Goal: Information Seeking & Learning: Learn about a topic

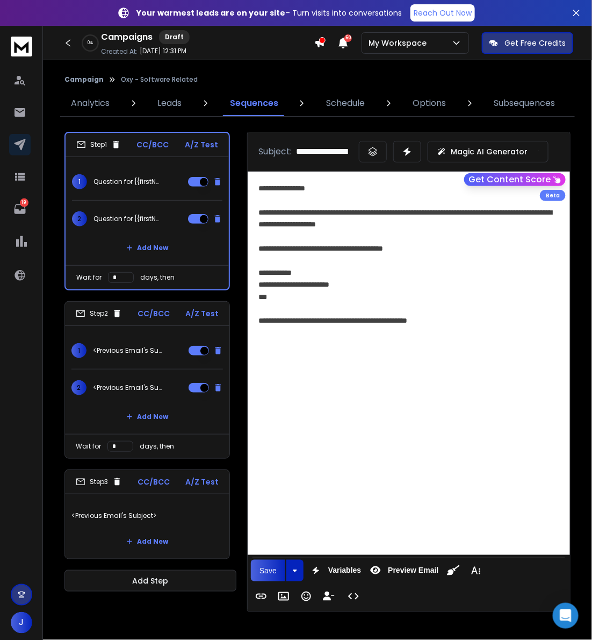
click at [365, 311] on div "**********" at bounding box center [409, 315] width 301 height 24
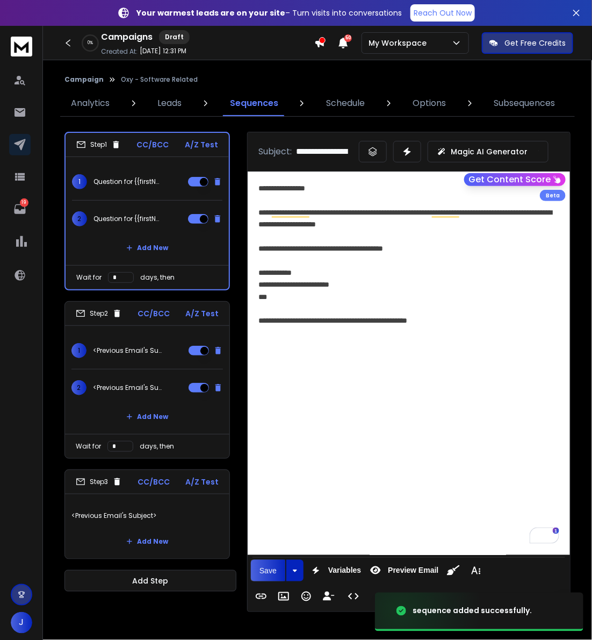
click at [29, 622] on span "J" at bounding box center [21, 622] width 21 height 21
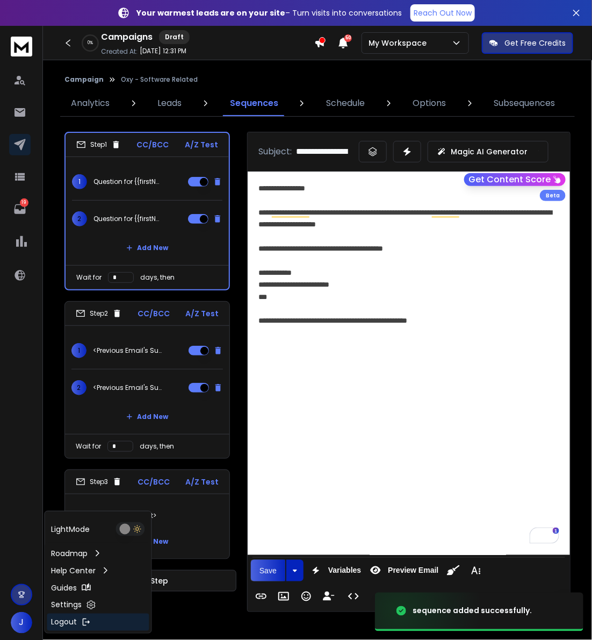
click at [69, 622] on p "Logout" at bounding box center [65, 621] width 26 height 11
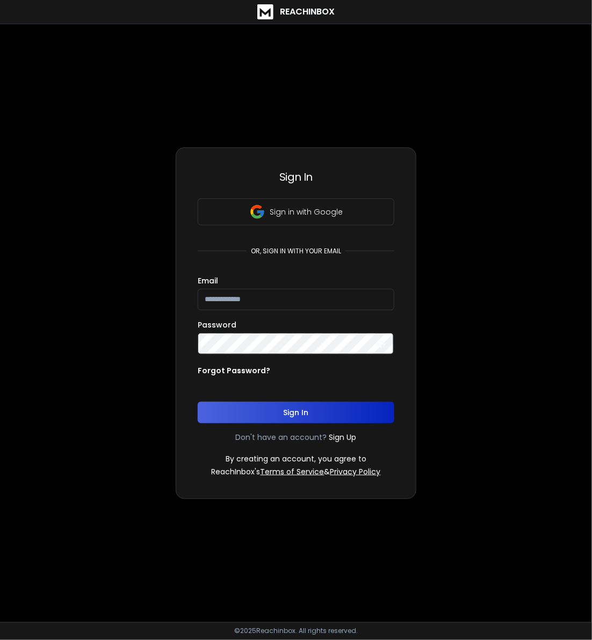
click at [279, 301] on input "email" at bounding box center [296, 299] width 197 height 21
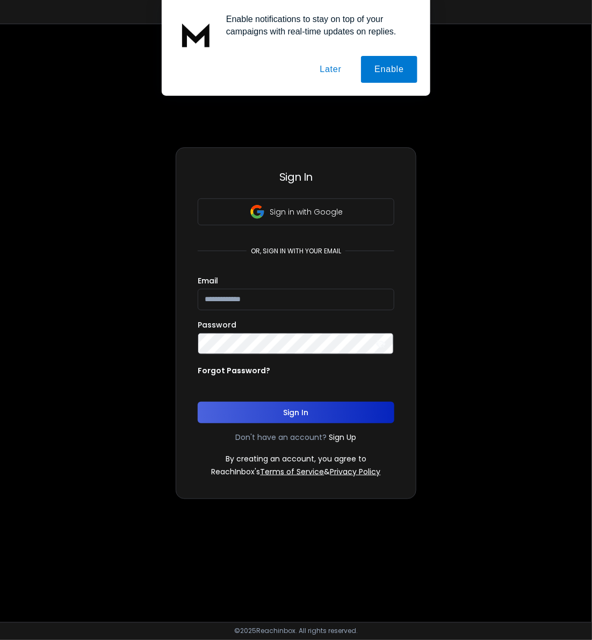
type input "**********"
click at [311, 423] on div "**********" at bounding box center [296, 337] width 197 height 278
click at [312, 421] on button "Sign In" at bounding box center [296, 411] width 197 height 21
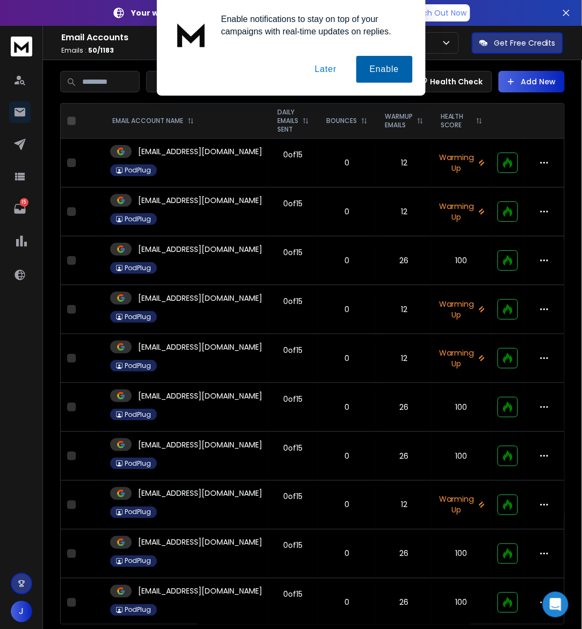
click at [388, 69] on button "Enable" at bounding box center [384, 69] width 56 height 27
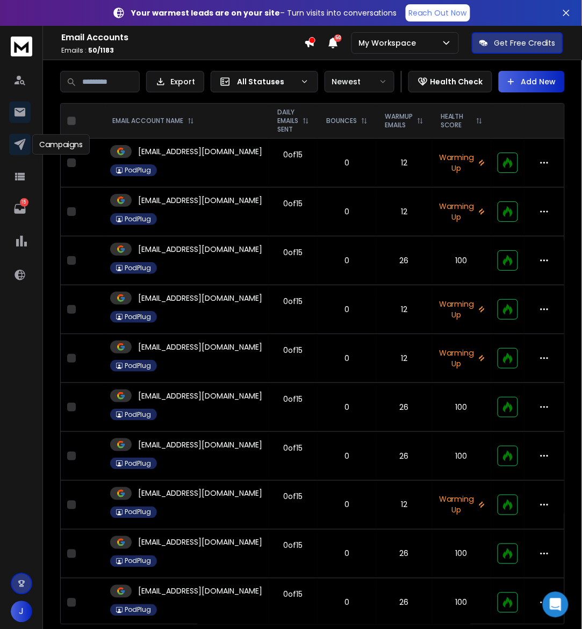
click at [20, 147] on icon at bounding box center [19, 144] width 11 height 11
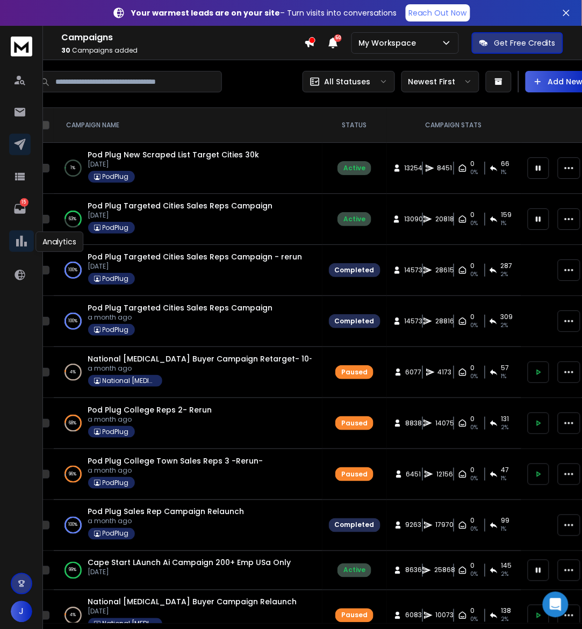
click at [24, 244] on icon at bounding box center [21, 241] width 11 height 11
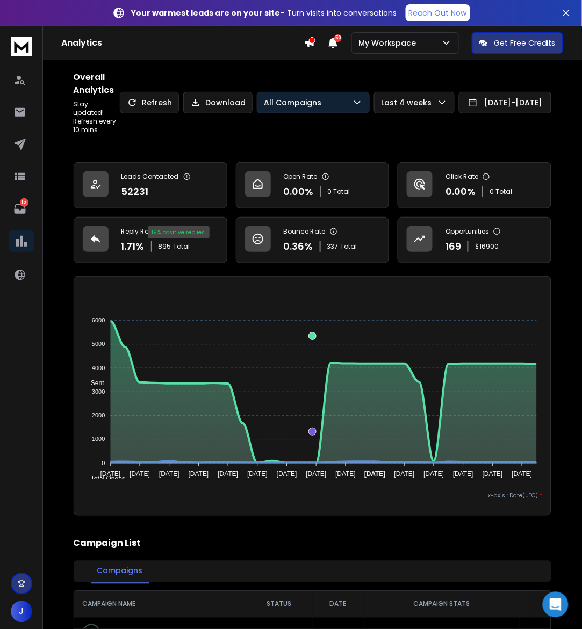
click at [330, 107] on div "All Campaigns" at bounding box center [313, 102] width 99 height 11
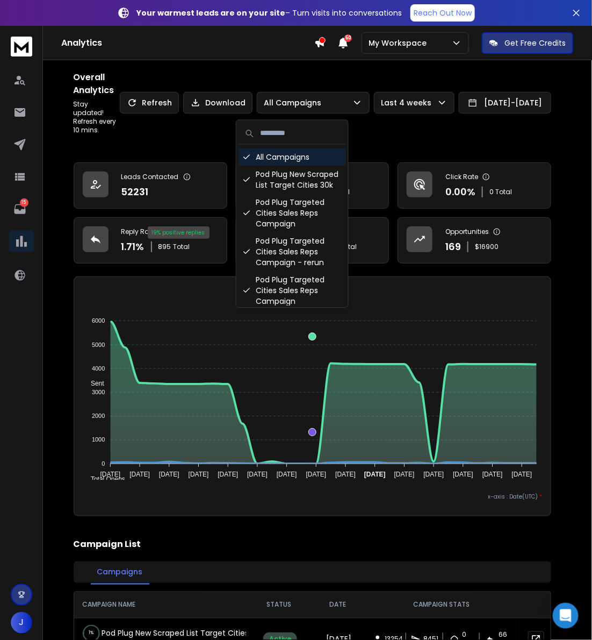
click at [303, 159] on div "All Campaigns" at bounding box center [292, 157] width 107 height 17
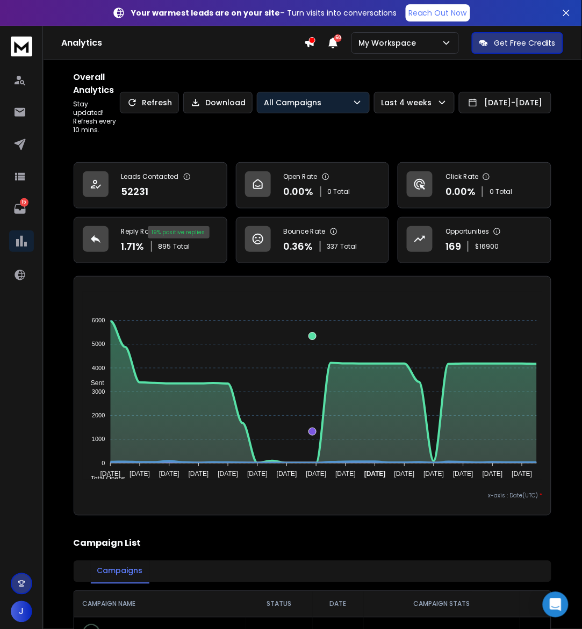
click at [312, 108] on div "All Campaigns" at bounding box center [313, 102] width 99 height 11
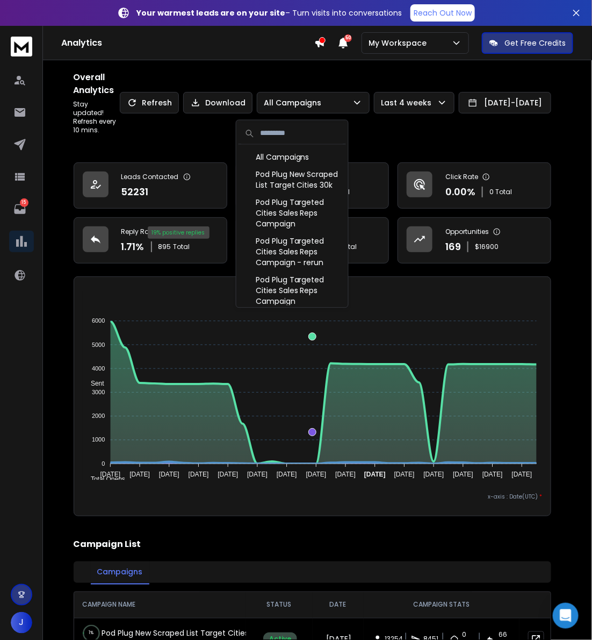
click at [297, 130] on input at bounding box center [292, 133] width 107 height 21
type input "****"
click at [278, 182] on div "Pod Plug New Scraped List Target Cities 30k" at bounding box center [292, 180] width 107 height 28
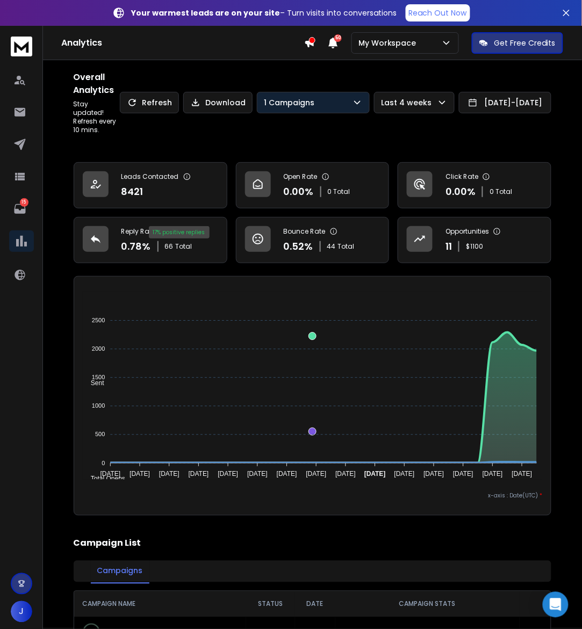
click at [309, 106] on div "1 Campaigns" at bounding box center [313, 102] width 99 height 11
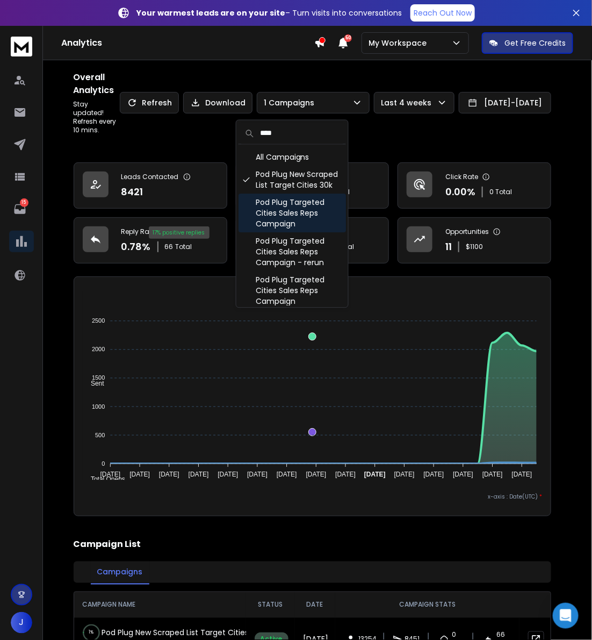
click at [297, 231] on div "Pod Plug Targeted Cities Sales Reps Campaign" at bounding box center [292, 213] width 107 height 39
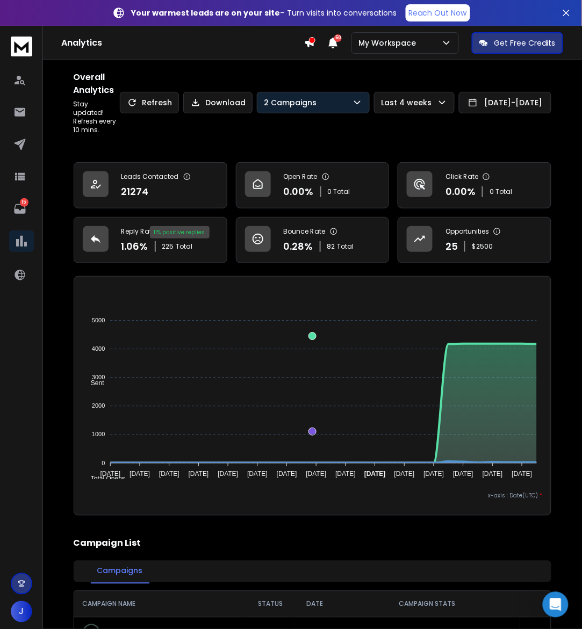
click at [300, 107] on div "2 Campaigns" at bounding box center [313, 102] width 99 height 11
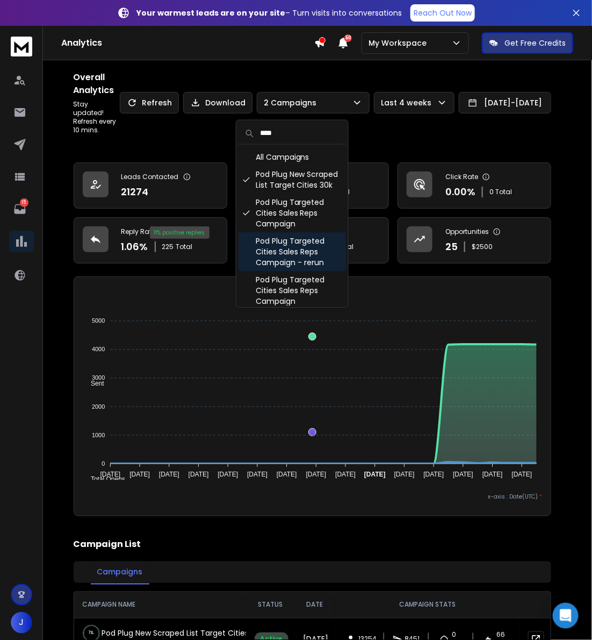
click at [293, 263] on div "Pod Plug Targeted Cities Sales Reps Campaign - rerun" at bounding box center [292, 252] width 107 height 39
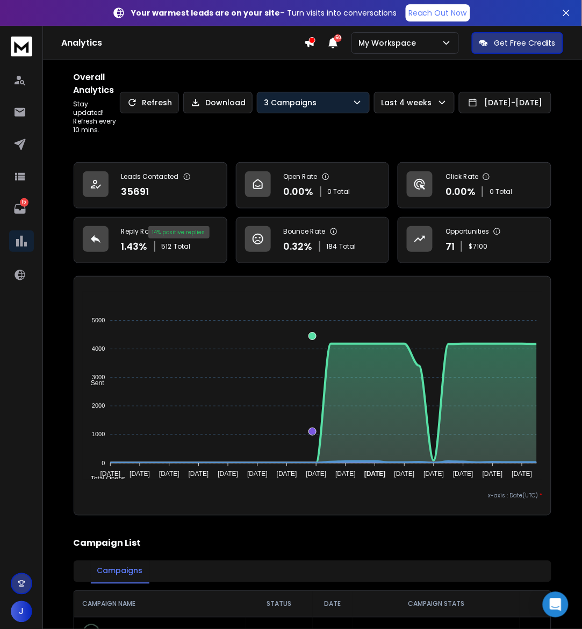
click at [290, 101] on p "3 Campaigns" at bounding box center [292, 102] width 57 height 11
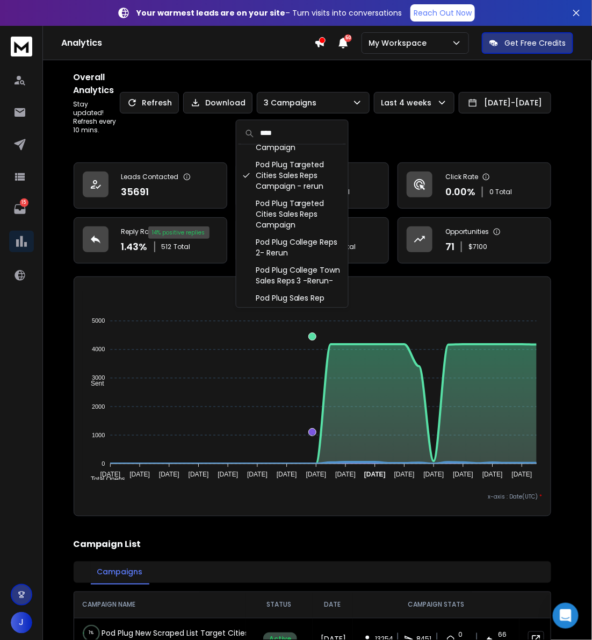
scroll to position [77, 0]
click at [280, 228] on div "Pod Plug Targeted Cities Sales Reps Campaign" at bounding box center [292, 214] width 107 height 39
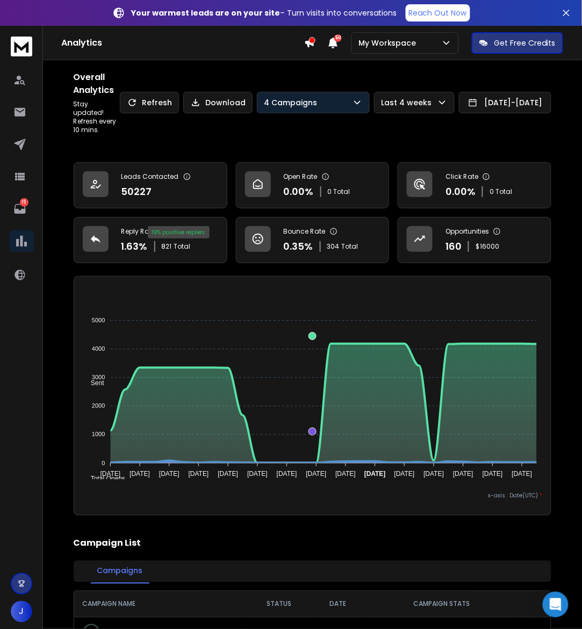
click at [295, 105] on p "4 Campaigns" at bounding box center [293, 102] width 58 height 11
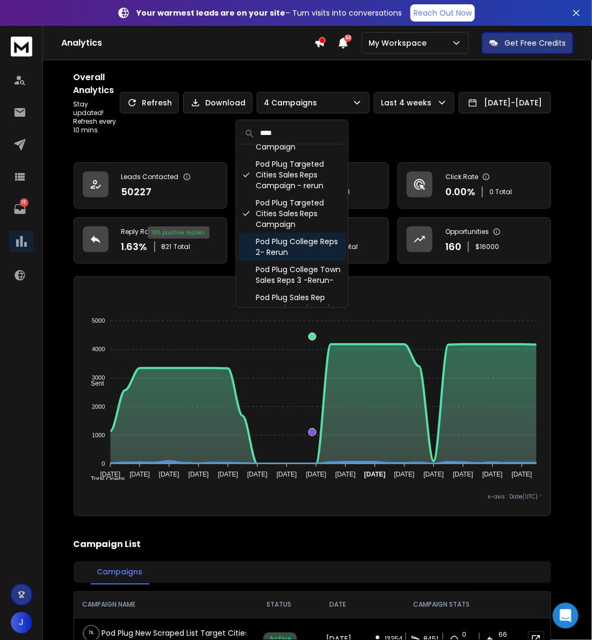
click at [285, 255] on div "Pod Plug College Reps 2- Rerun" at bounding box center [292, 247] width 107 height 28
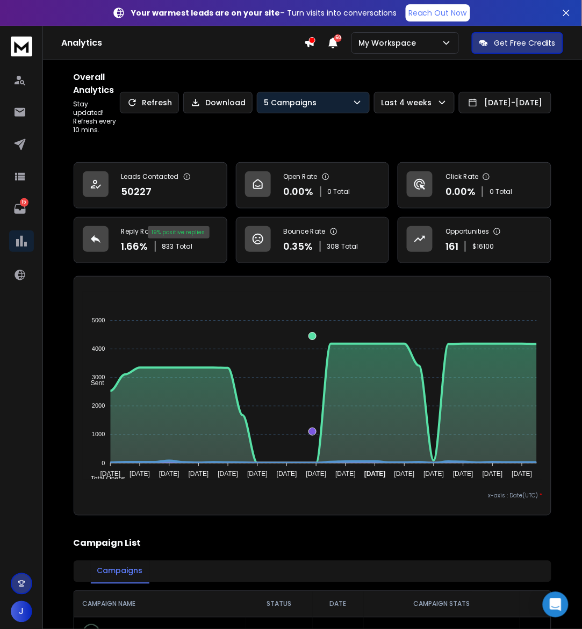
click at [299, 113] on button "5 Campaigns" at bounding box center [313, 102] width 113 height 21
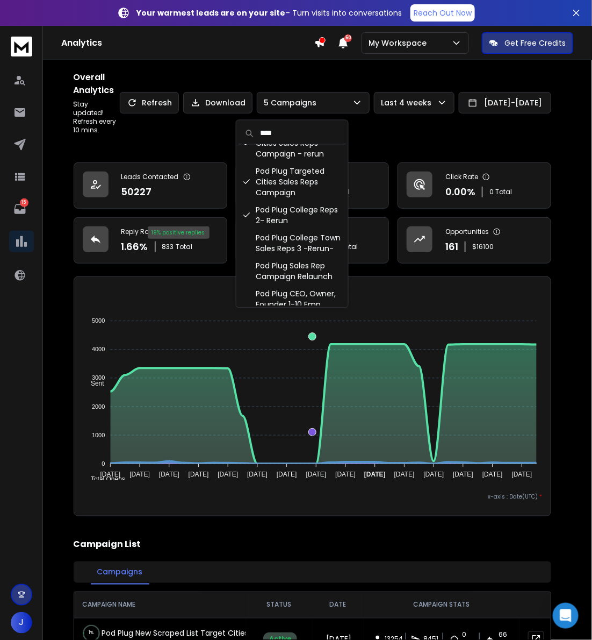
scroll to position [111, 0]
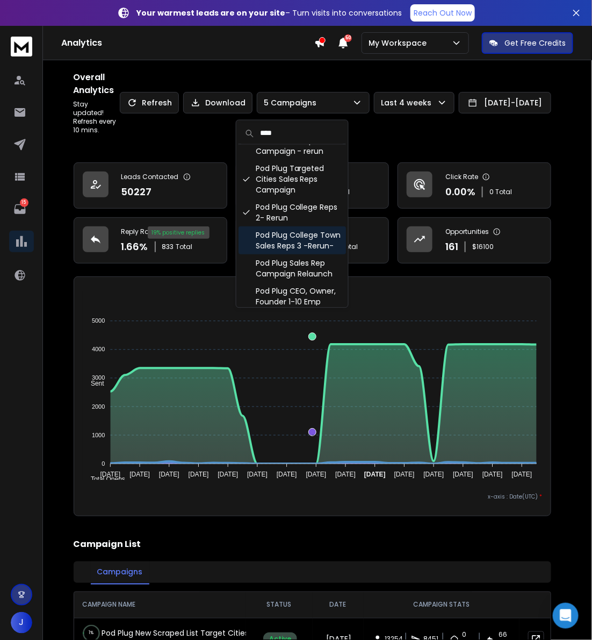
click at [275, 255] on div "Pod Plug College Town Sales Reps 3 -Rerun-" at bounding box center [292, 241] width 107 height 28
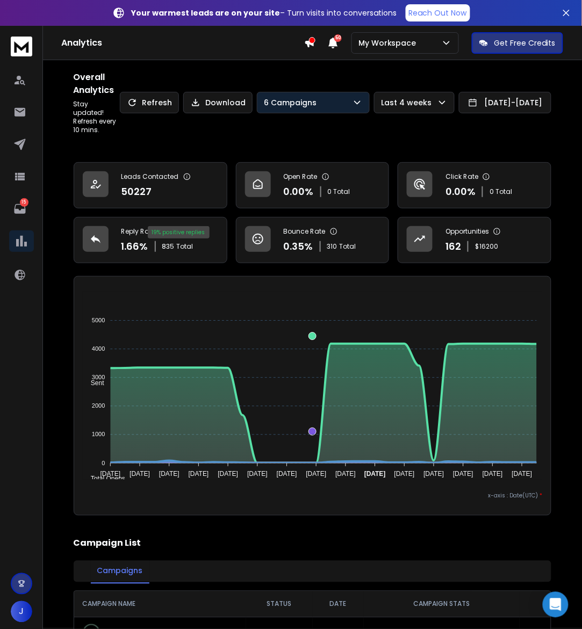
click at [288, 97] on button "6 Campaigns" at bounding box center [313, 102] width 113 height 21
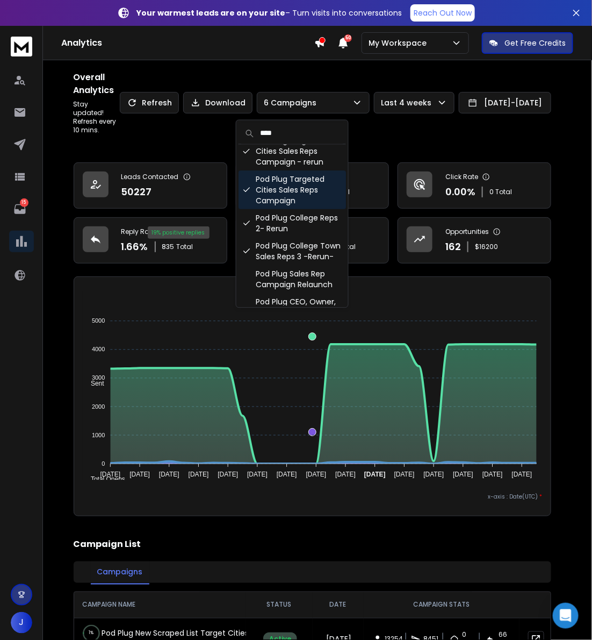
scroll to position [154, 0]
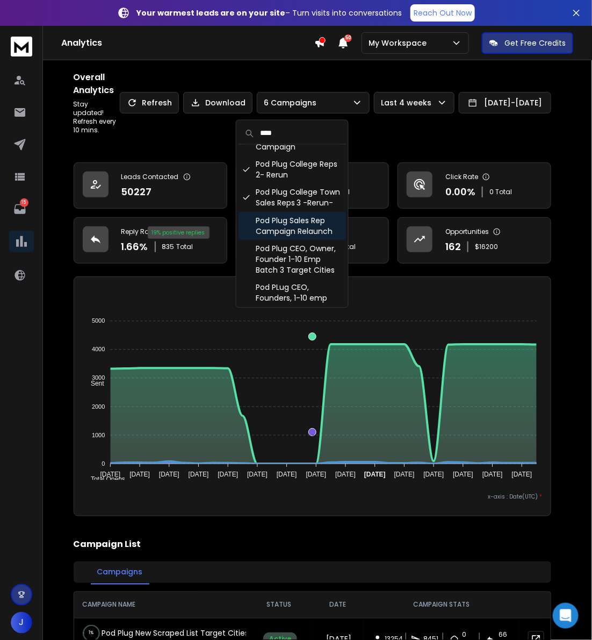
click at [281, 240] on div "Pod Plug Sales Rep Campaign Relaunch" at bounding box center [292, 226] width 107 height 28
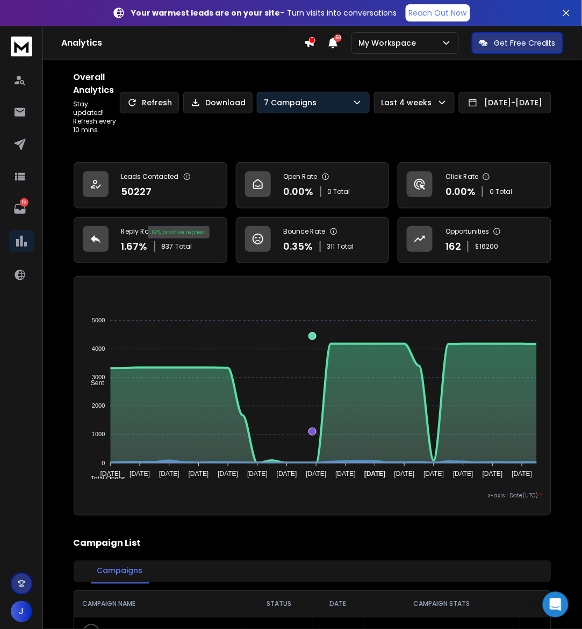
click at [282, 108] on p "7 Campaigns" at bounding box center [292, 102] width 57 height 11
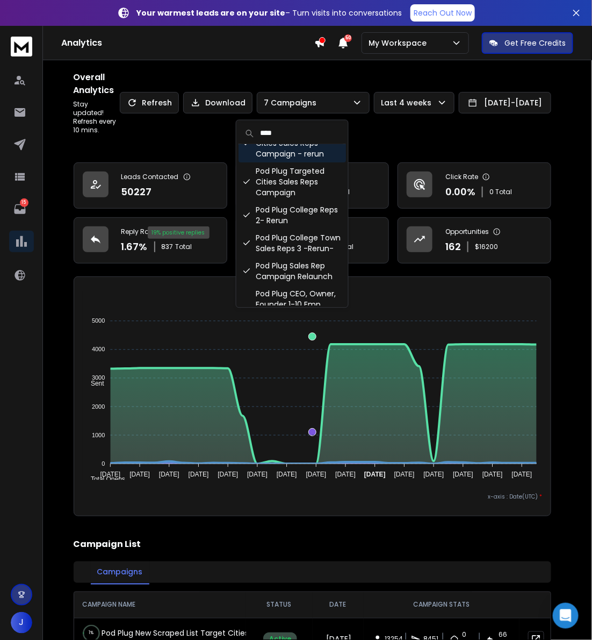
scroll to position [178, 0]
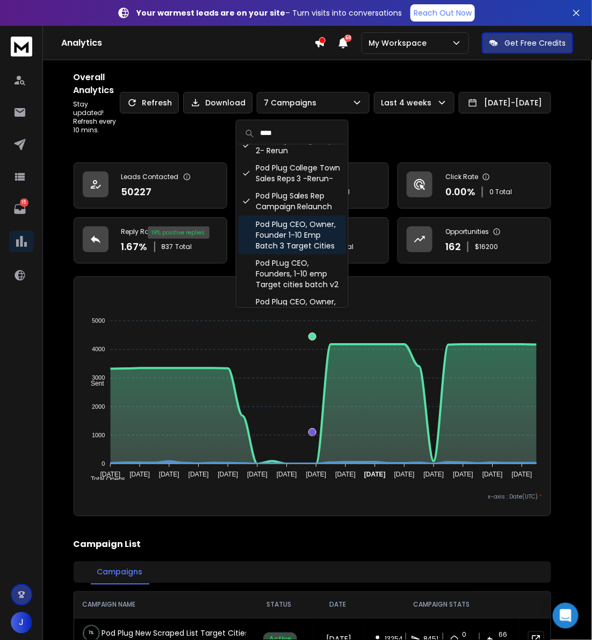
click at [270, 245] on div "Pod Plug CEO, Owner, Founder 1-10 Emp Batch 3 Target Cities" at bounding box center [292, 235] width 107 height 39
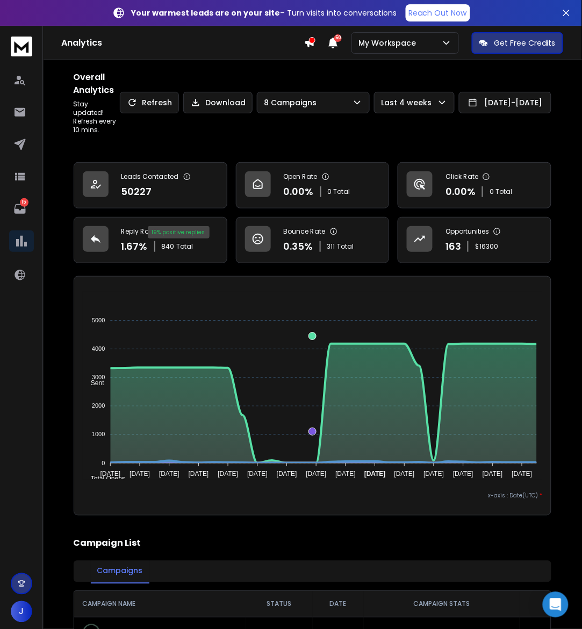
click at [296, 108] on p "8 Campaigns" at bounding box center [292, 102] width 57 height 11
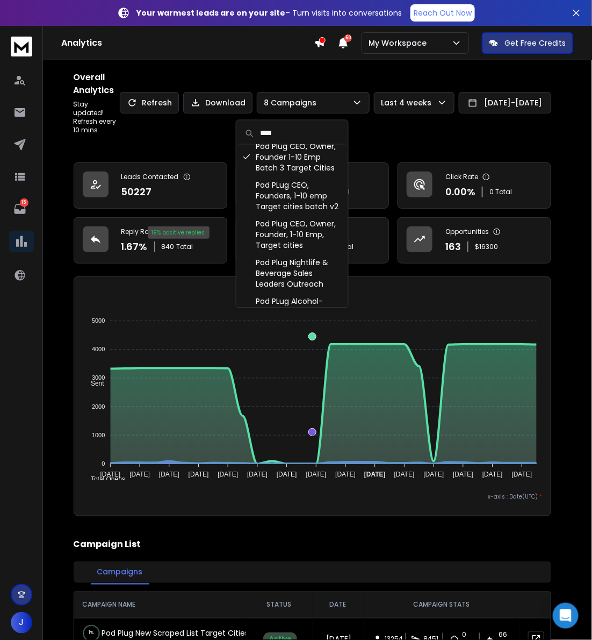
scroll to position [296, 0]
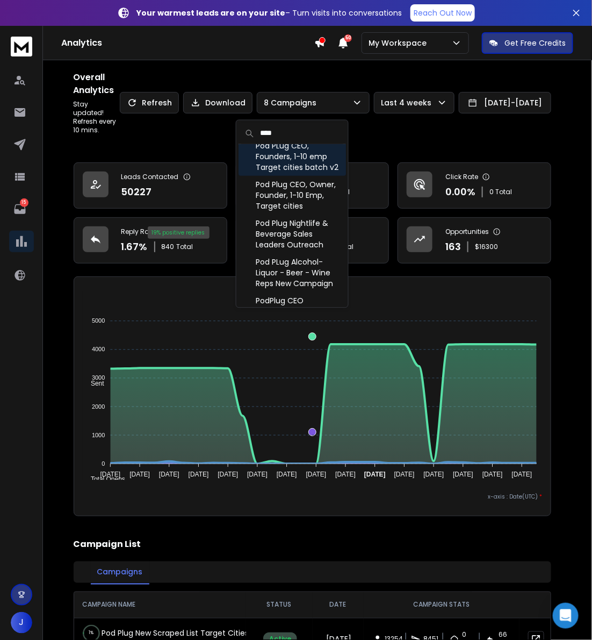
click at [281, 176] on div "Pod PLug CEO, Founders, 1-10 emp Target cities batch v2" at bounding box center [292, 156] width 107 height 39
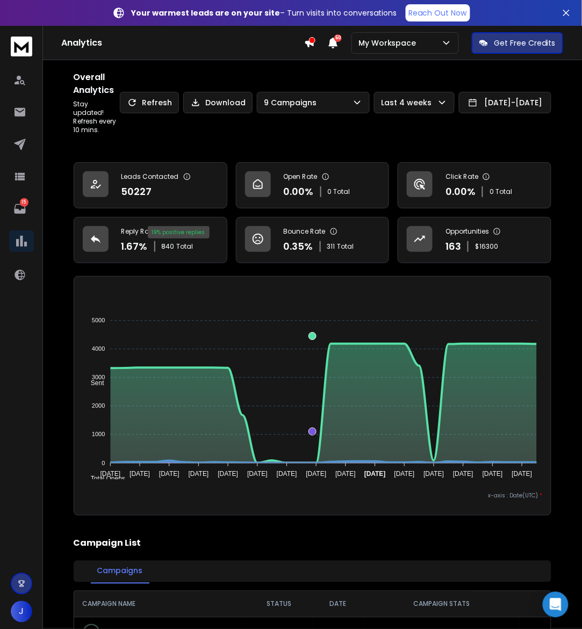
click at [291, 113] on button "9 Campaigns" at bounding box center [313, 102] width 113 height 21
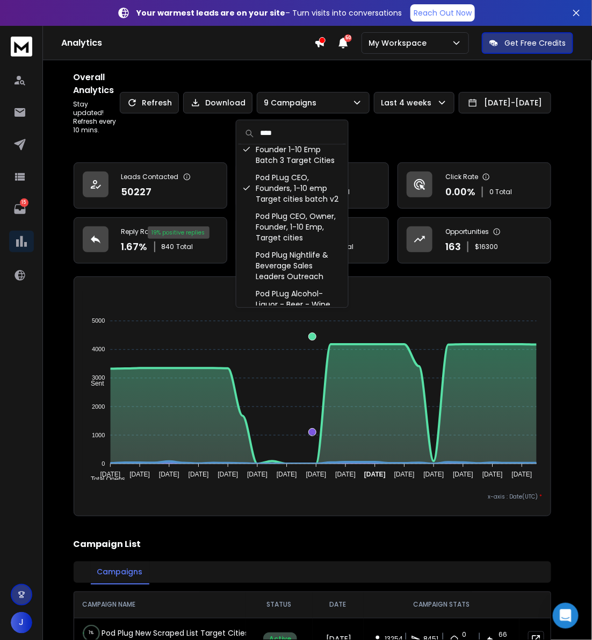
scroll to position [293, 0]
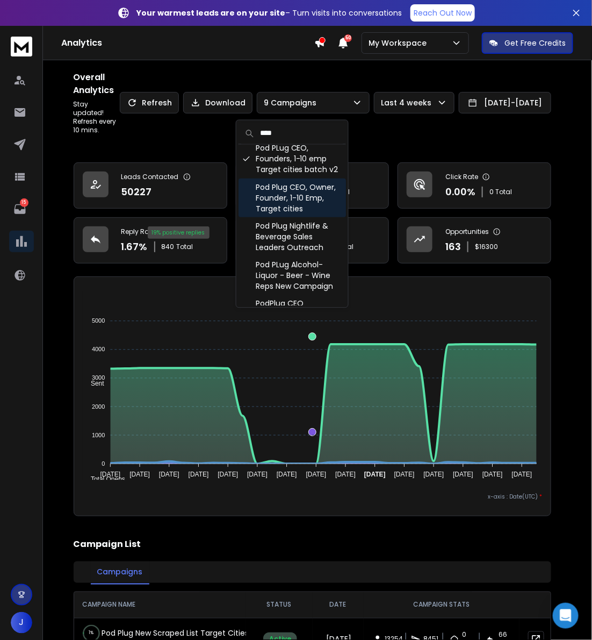
click at [292, 217] on div "Pod Plug CEO, Owner, Founder, 1-10 Emp, Target cities" at bounding box center [292, 197] width 107 height 39
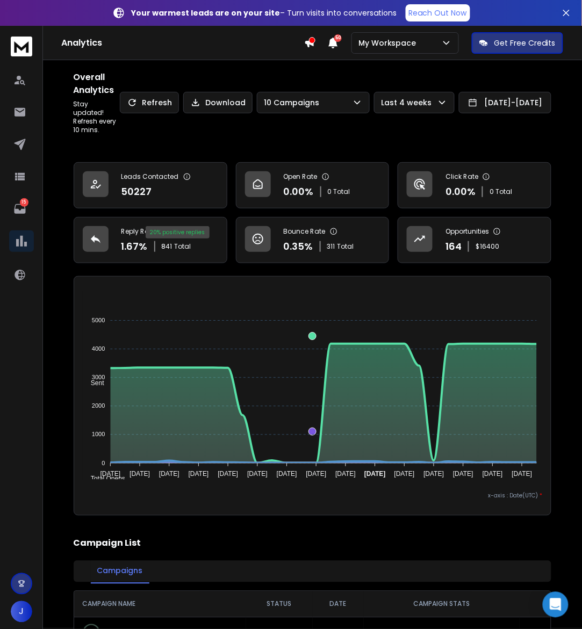
click at [304, 96] on button "10 Campaigns" at bounding box center [313, 102] width 113 height 21
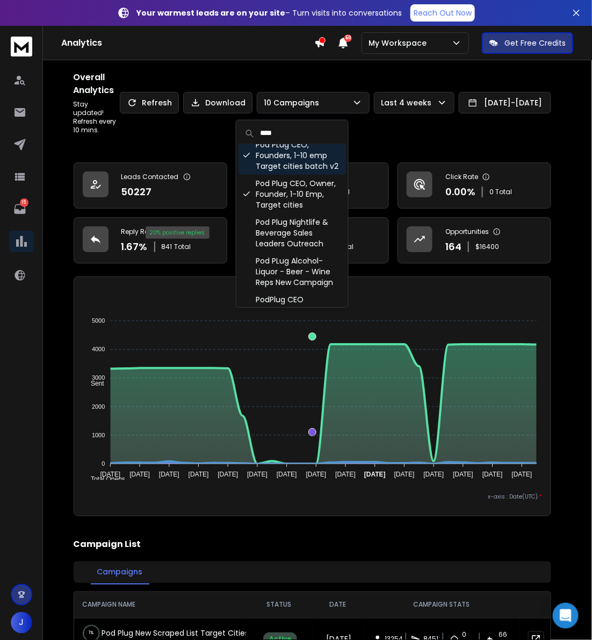
scroll to position [323, 0]
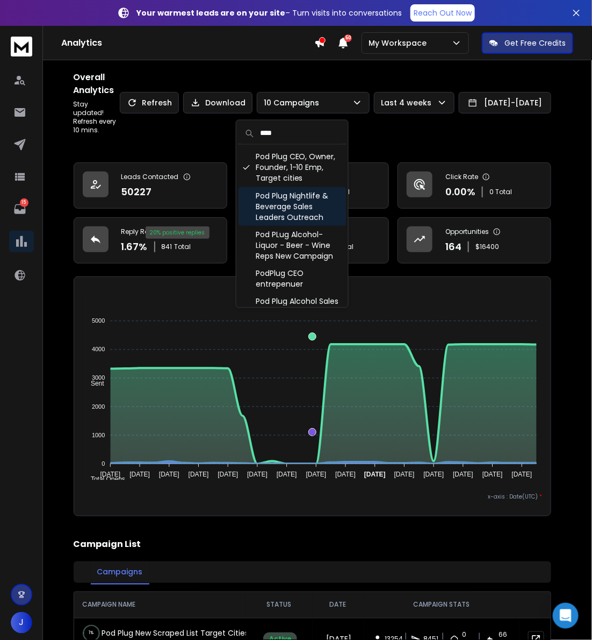
click at [286, 220] on div "Pod Plug Nightlife & Beverage Sales Leaders Outreach" at bounding box center [292, 206] width 107 height 39
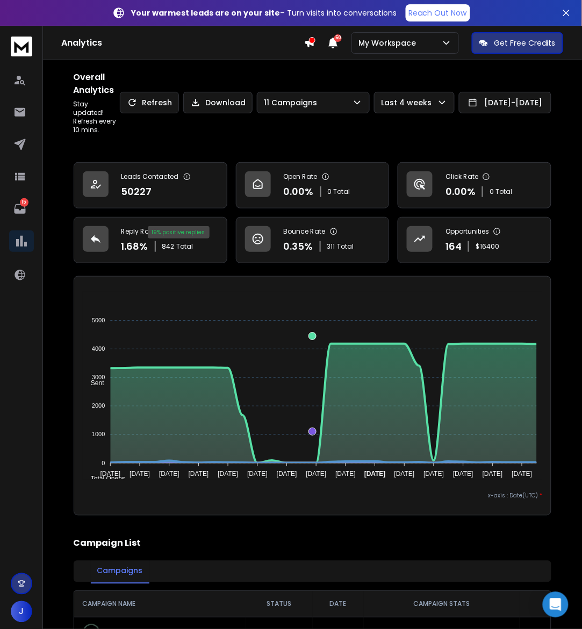
click at [312, 99] on button "11 Campaigns" at bounding box center [313, 102] width 113 height 21
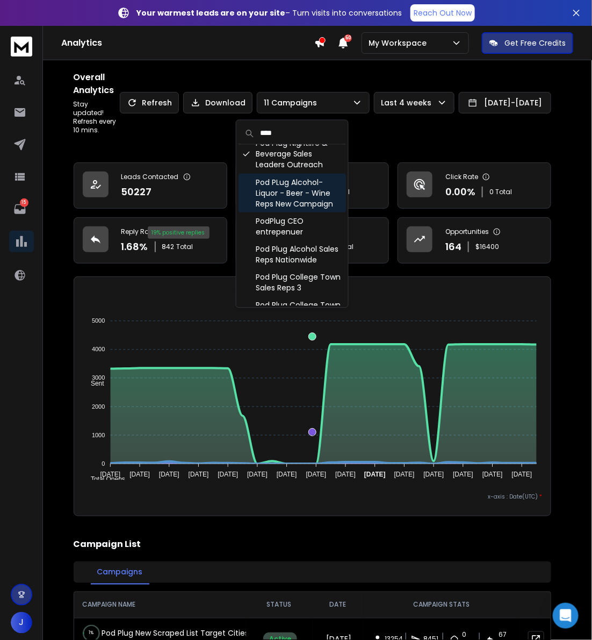
scroll to position [376, 0]
click at [286, 211] on div "Pod PLug Alcohol-Liquor - Beer - Wine Reps New Campaign" at bounding box center [292, 192] width 107 height 39
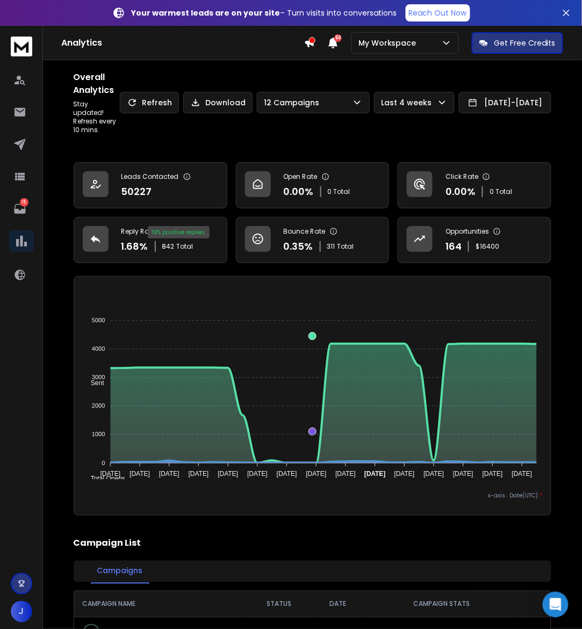
click at [302, 99] on button "12 Campaigns" at bounding box center [313, 102] width 113 height 21
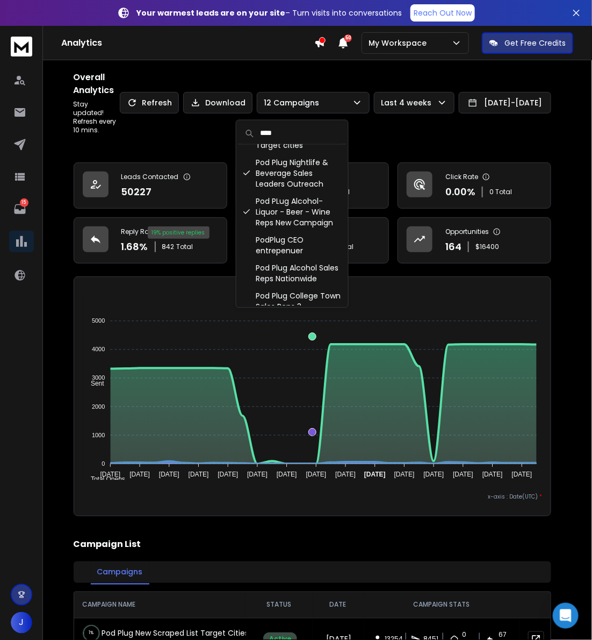
scroll to position [359, 0]
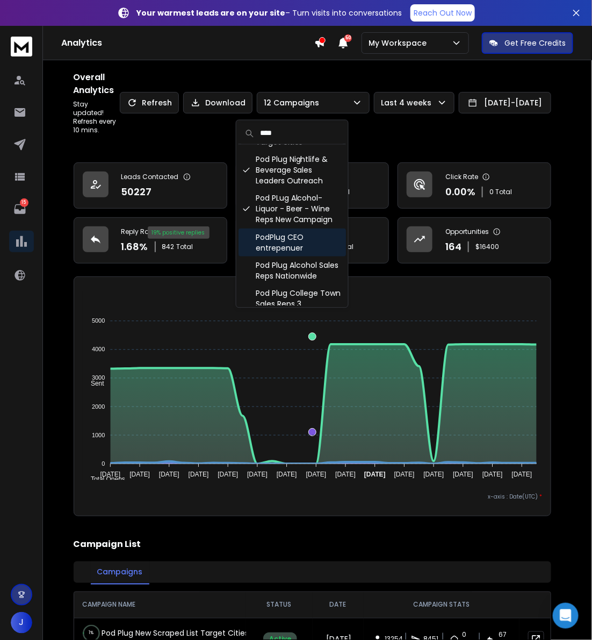
click at [271, 250] on div "PodPlug CEO entrepenuer" at bounding box center [292, 242] width 107 height 28
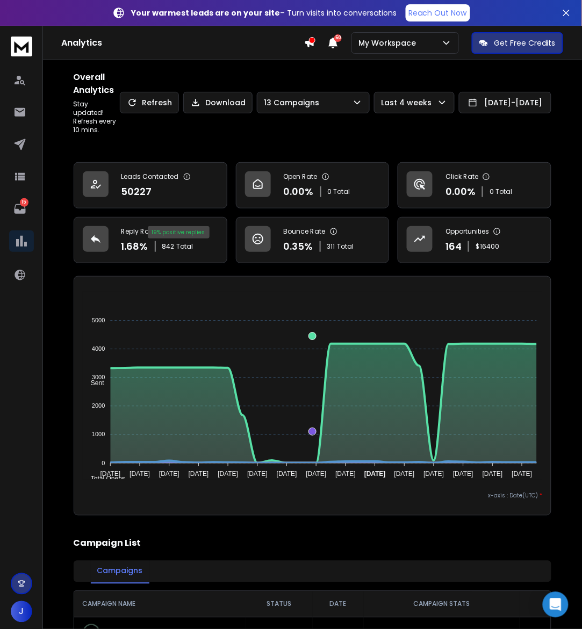
click at [293, 100] on button "13 Campaigns" at bounding box center [313, 102] width 113 height 21
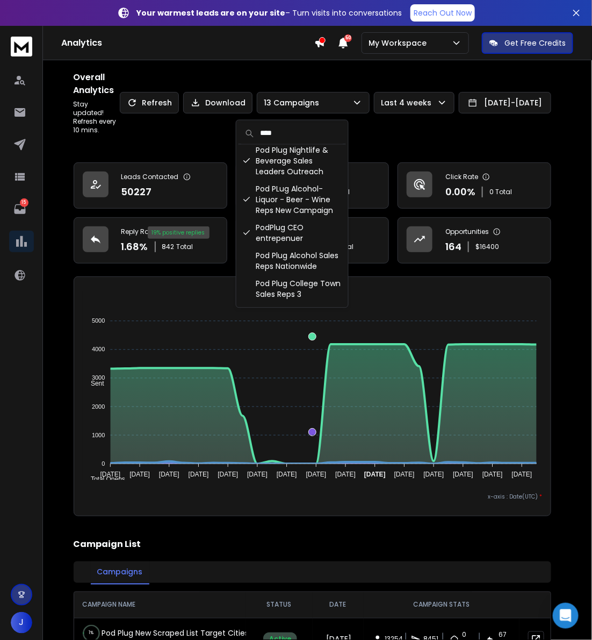
scroll to position [426, 0]
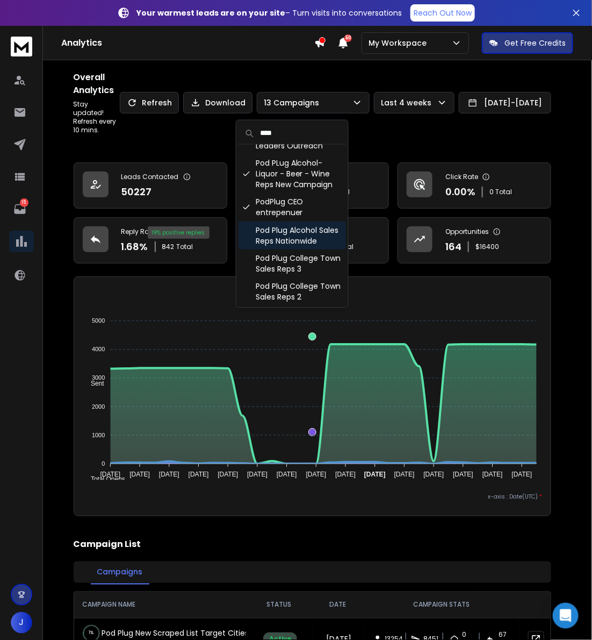
click at [284, 234] on div "Pod Plug Alcohol Sales Reps Nationwide" at bounding box center [292, 235] width 107 height 28
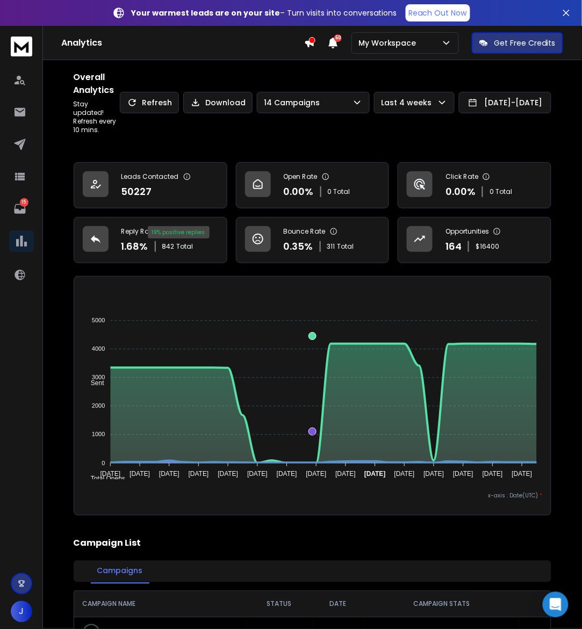
click at [305, 100] on button "14 Campaigns" at bounding box center [313, 102] width 113 height 21
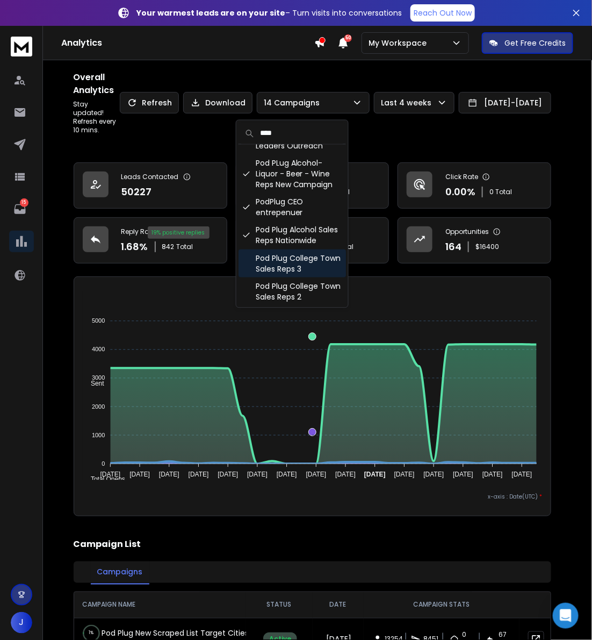
click at [284, 260] on div "Pod Plug College Town Sales Reps 3" at bounding box center [292, 263] width 107 height 28
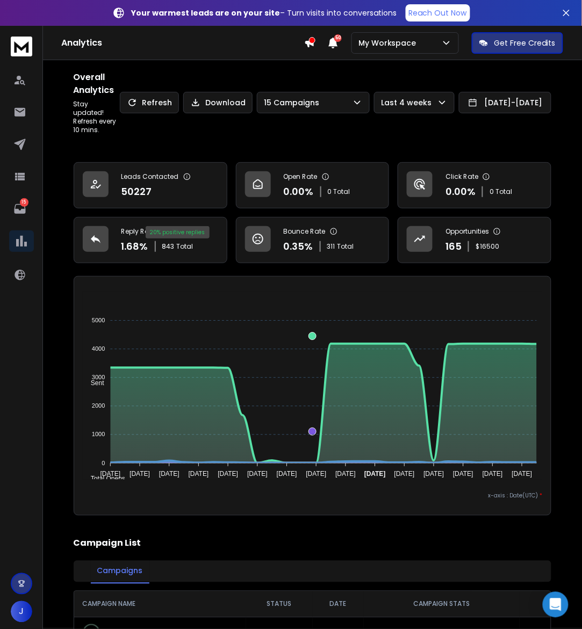
click at [285, 113] on button "15 Campaigns" at bounding box center [313, 102] width 113 height 21
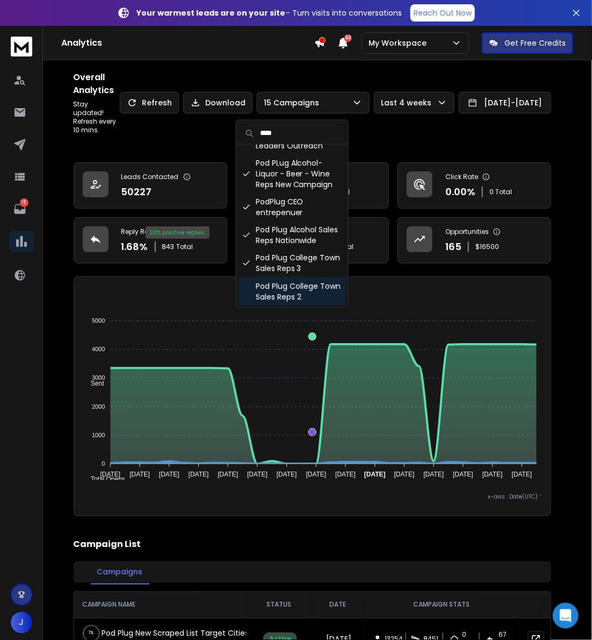
click at [284, 286] on div "Pod Plug College Town Sales Reps 2" at bounding box center [292, 291] width 107 height 28
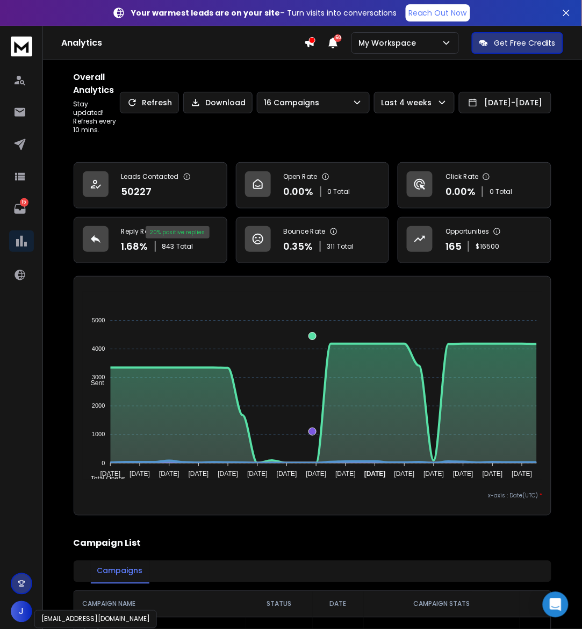
click at [29, 621] on span "J" at bounding box center [21, 611] width 21 height 21
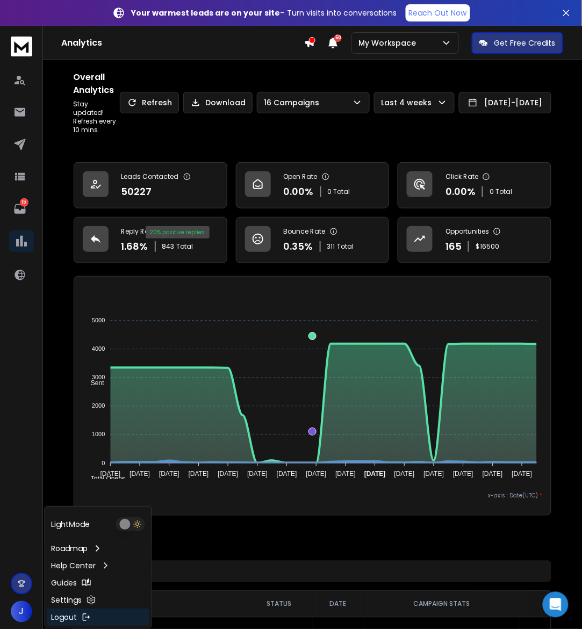
click at [62, 617] on p "Logout" at bounding box center [65, 618] width 26 height 11
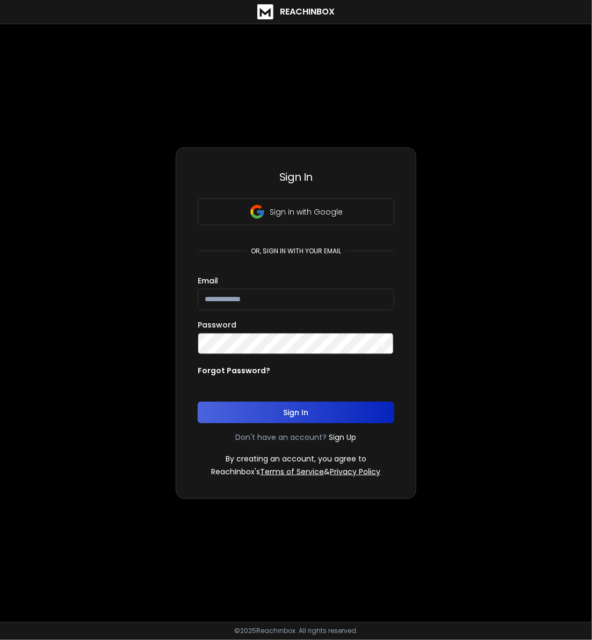
click at [281, 293] on input "email" at bounding box center [296, 299] width 197 height 21
type input "**********"
click at [317, 417] on button "Sign In" at bounding box center [296, 411] width 197 height 21
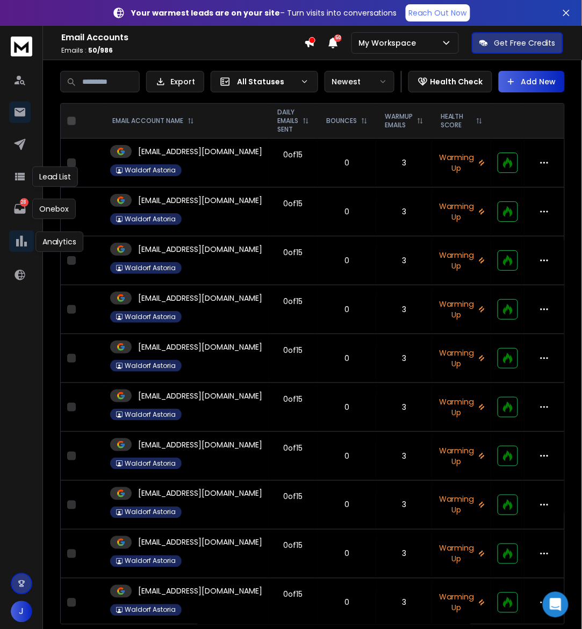
click at [23, 247] on icon at bounding box center [21, 241] width 16 height 16
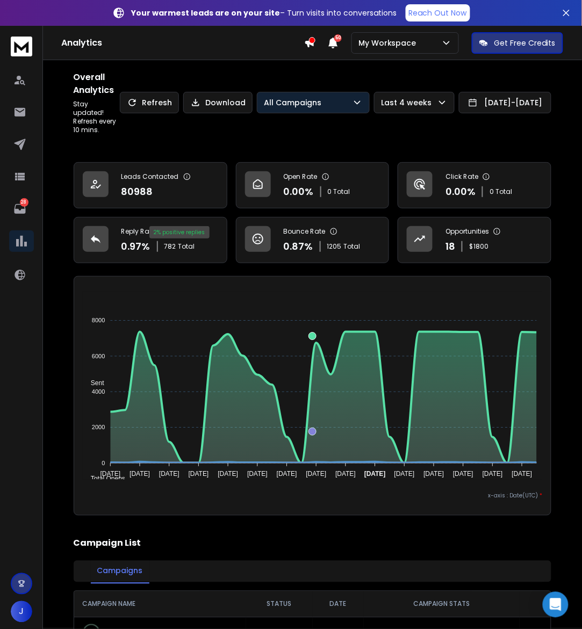
click at [345, 107] on button "All Campaigns" at bounding box center [313, 102] width 113 height 21
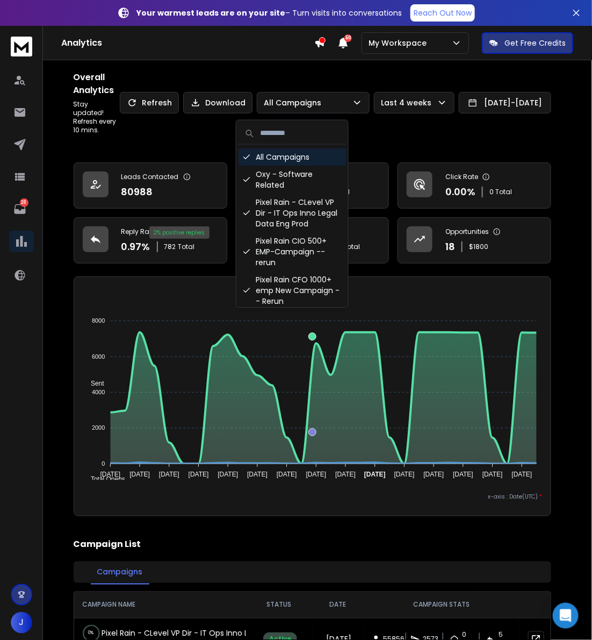
click at [262, 161] on div "All Campaigns" at bounding box center [292, 157] width 107 height 17
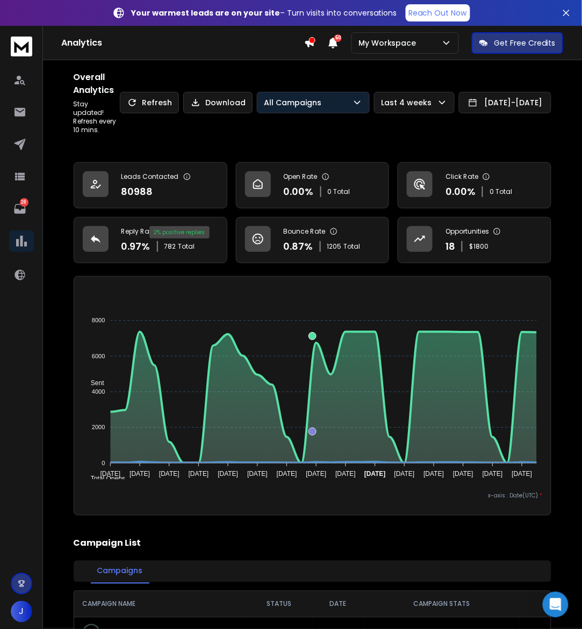
click at [313, 108] on div "All Campaigns" at bounding box center [313, 102] width 99 height 11
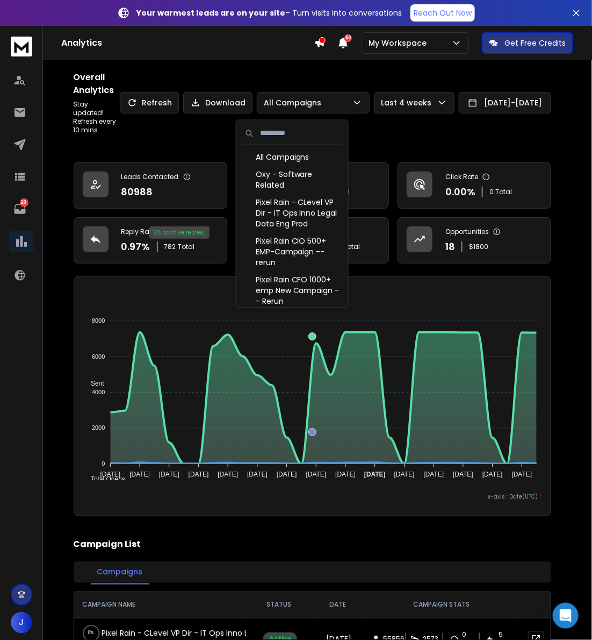
click at [297, 132] on input at bounding box center [292, 133] width 107 height 21
type input "***"
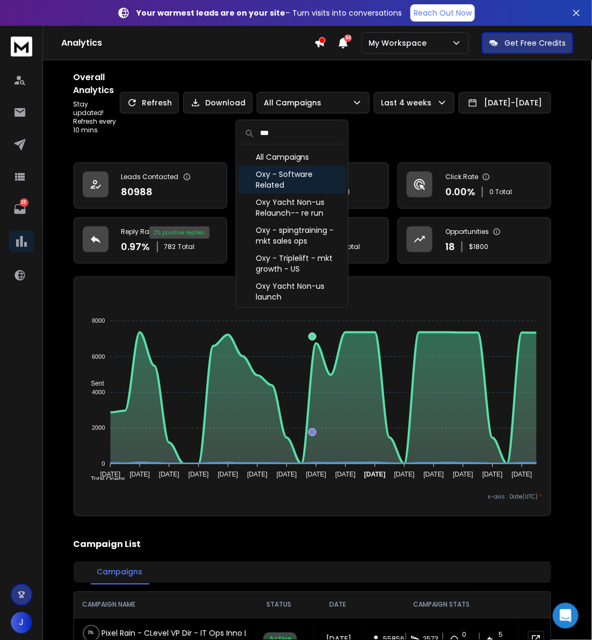
click at [287, 177] on div "Oxy - Software Related" at bounding box center [292, 180] width 107 height 28
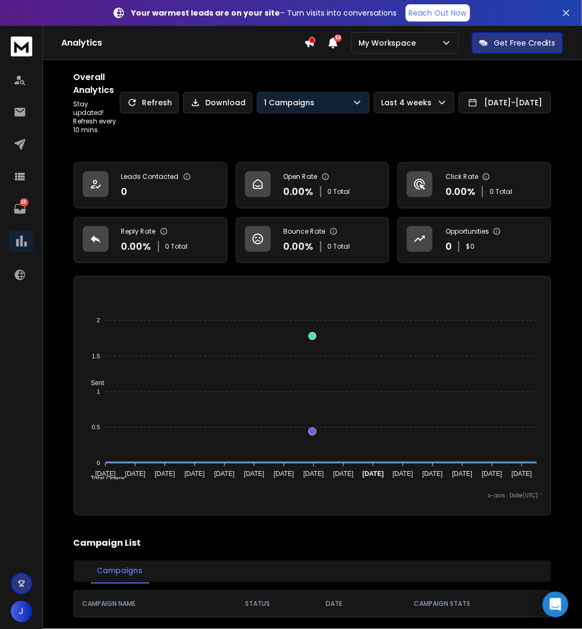
click at [267, 113] on button "1 Campaigns" at bounding box center [313, 102] width 113 height 21
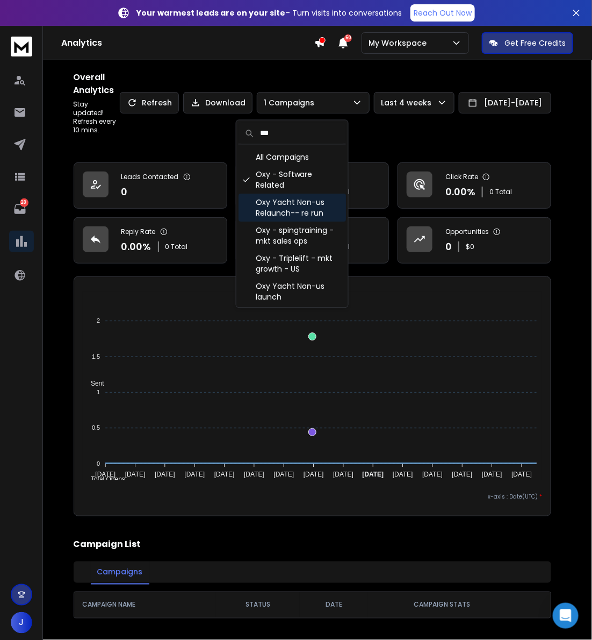
click at [280, 216] on div "Oxy Yacht Non-us Relaunch-- re run" at bounding box center [292, 208] width 107 height 28
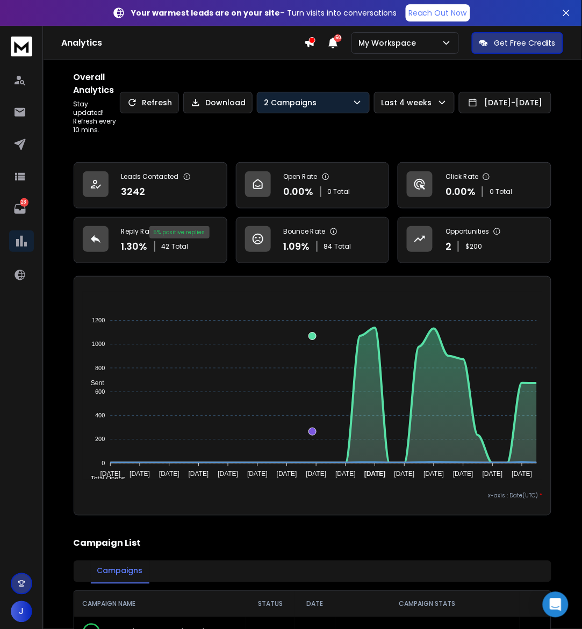
click at [284, 100] on button "2 Campaigns" at bounding box center [313, 102] width 113 height 21
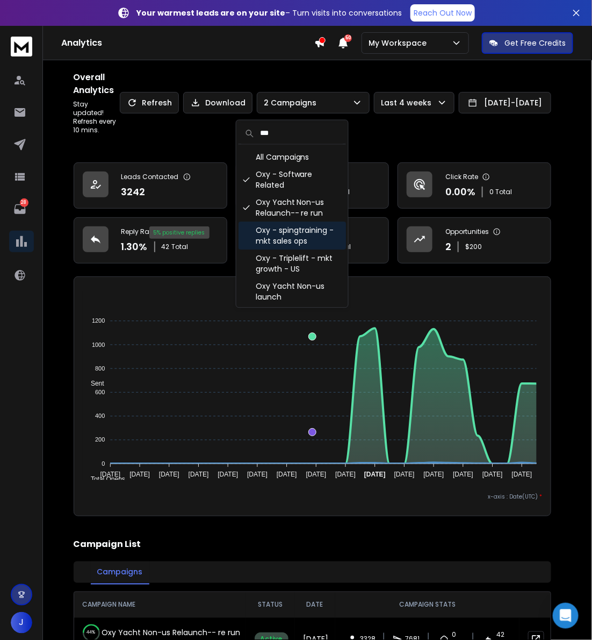
click at [300, 249] on div "Oxy - spingtraining - mkt sales ops" at bounding box center [292, 236] width 107 height 28
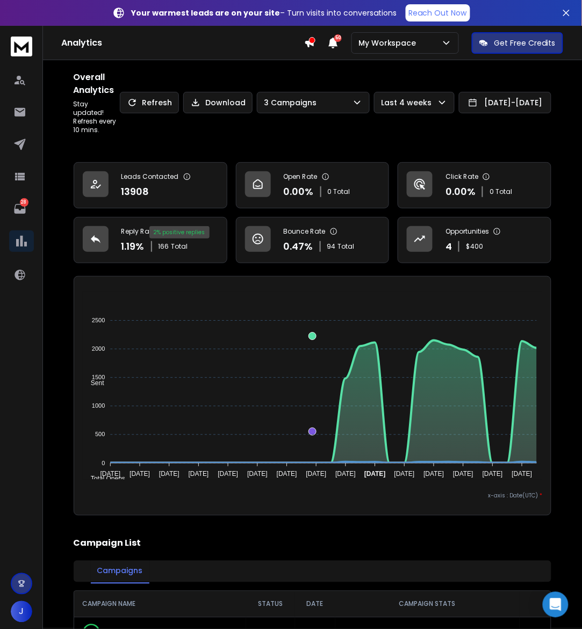
click at [283, 88] on div "Overall Analytics Stay updated! Refresh every 10 mins. Refresh Download 3 Campa…" at bounding box center [313, 102] width 478 height 63
click at [283, 98] on button "3 Campaigns" at bounding box center [313, 102] width 113 height 21
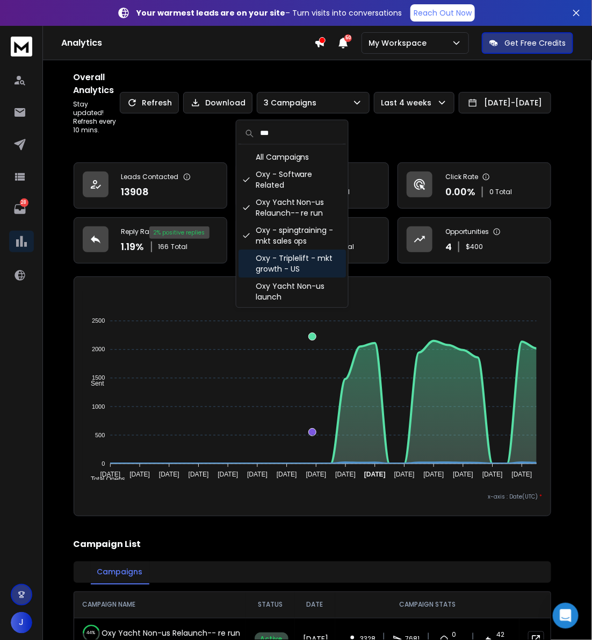
click at [301, 262] on div "Oxy - Triplelift - mkt growth - US" at bounding box center [292, 264] width 107 height 28
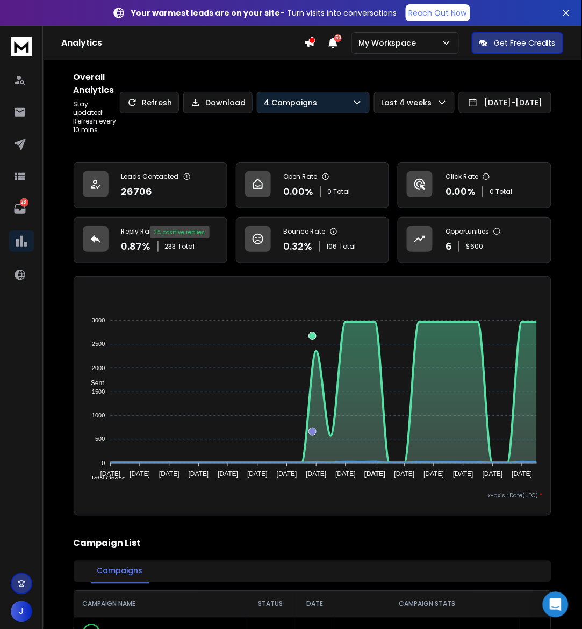
click at [285, 113] on button "4 Campaigns" at bounding box center [313, 102] width 113 height 21
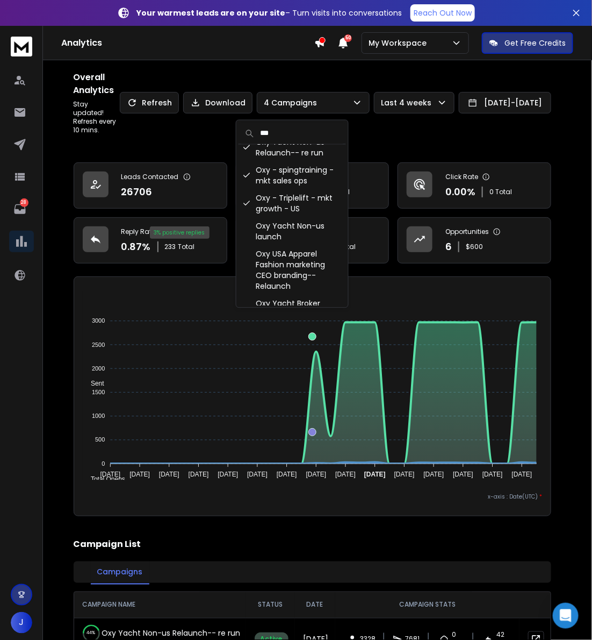
scroll to position [66, 0]
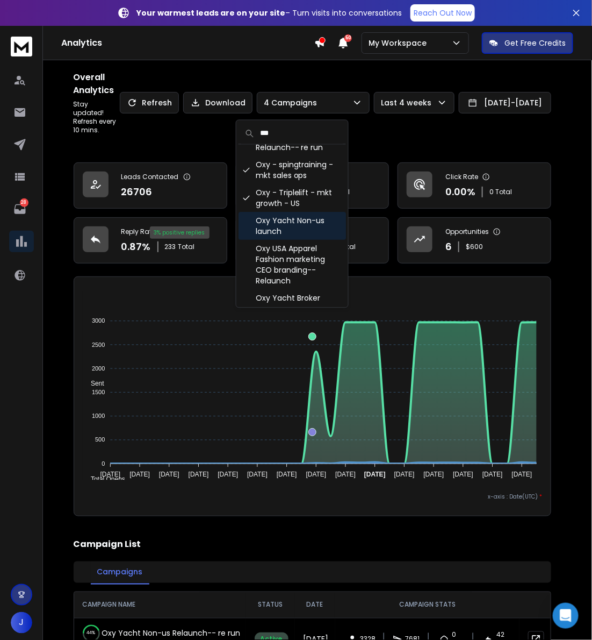
click at [290, 228] on div "Oxy Yacht Non-us launch" at bounding box center [292, 226] width 107 height 28
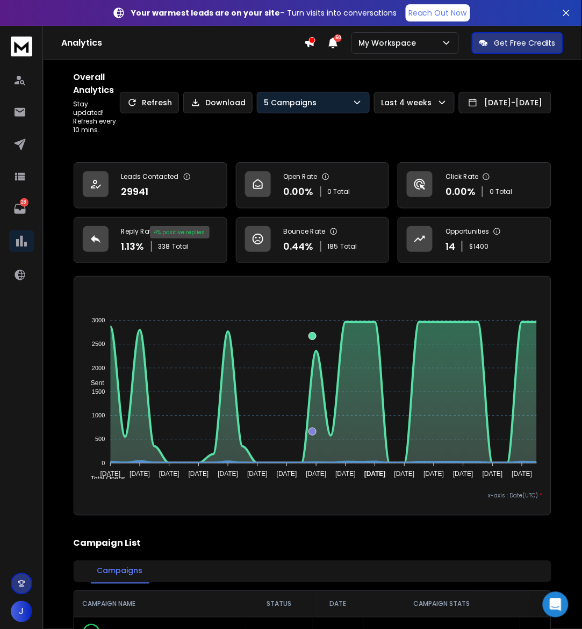
click at [287, 108] on p "5 Campaigns" at bounding box center [292, 102] width 57 height 11
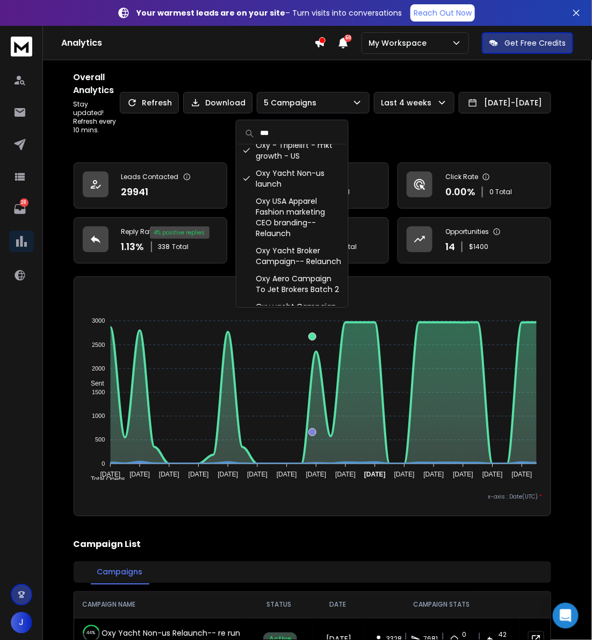
scroll to position [125, 0]
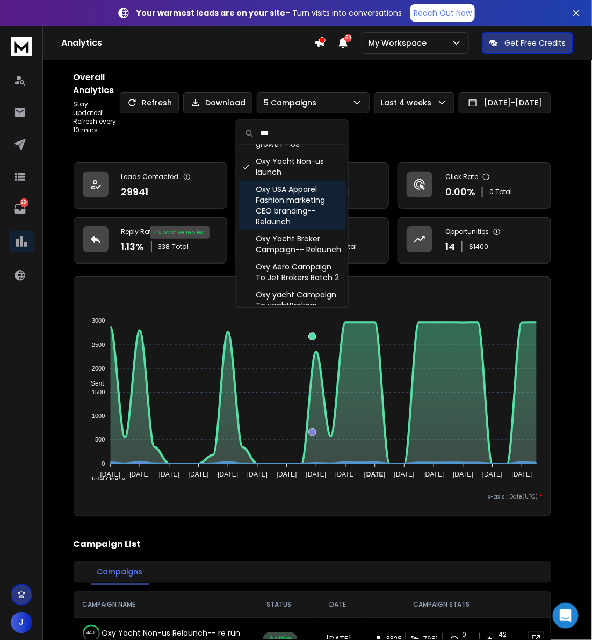
click at [293, 199] on div "Oxy USA Apparel Fashion marketing CEO branding-- Relaunch" at bounding box center [292, 205] width 107 height 49
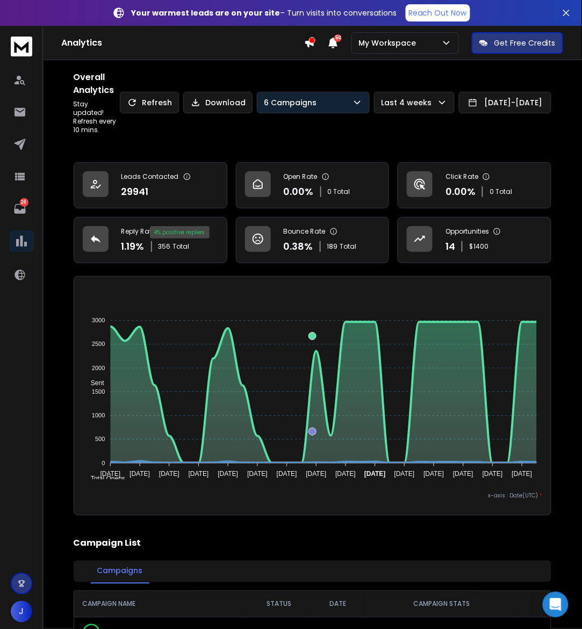
click at [287, 100] on button "6 Campaigns" at bounding box center [313, 102] width 113 height 21
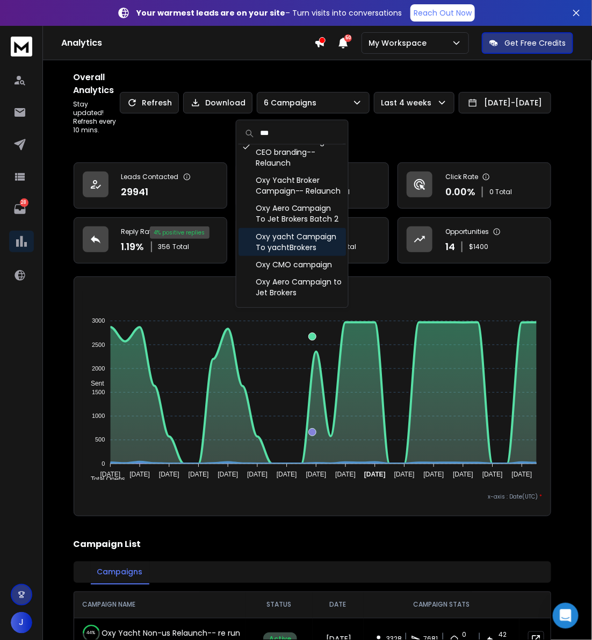
scroll to position [183, 0]
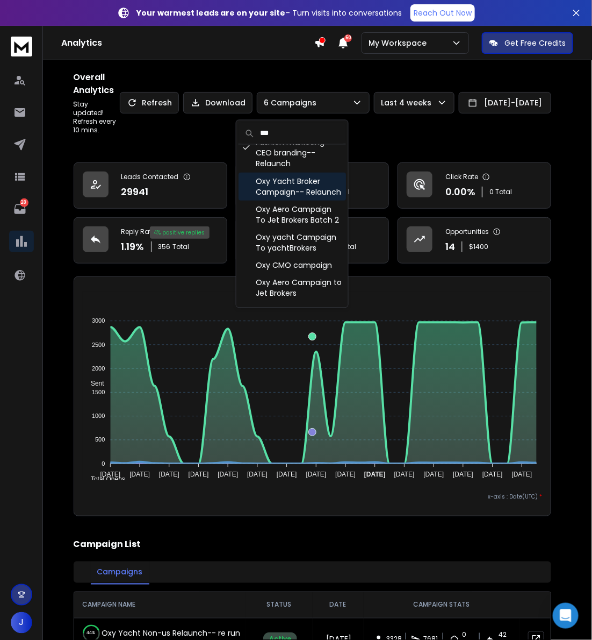
click at [280, 200] on div "Oxy Yacht Broker Campaign-- Relaunch" at bounding box center [292, 187] width 107 height 28
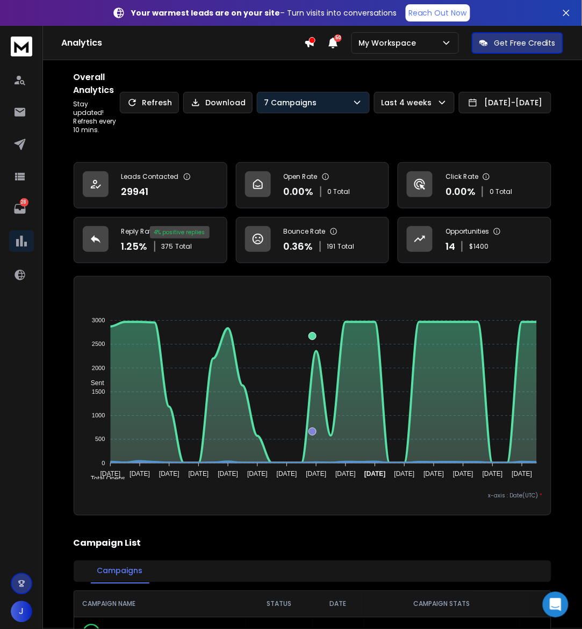
click at [282, 113] on button "7 Campaigns" at bounding box center [313, 102] width 113 height 21
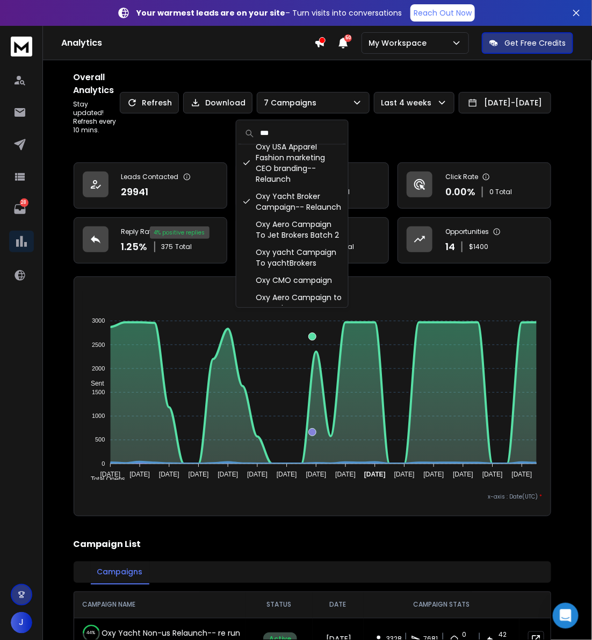
scroll to position [189, 0]
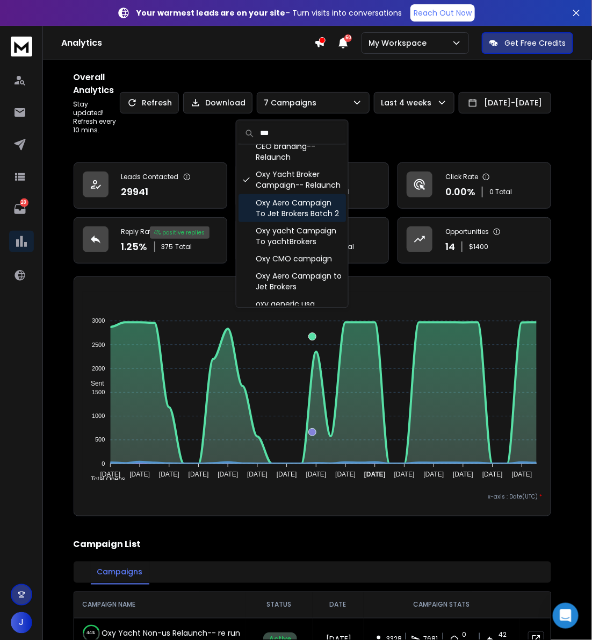
click at [281, 222] on div "Oxy Aero Campaign To Jet Brokers Batch 2" at bounding box center [292, 208] width 107 height 28
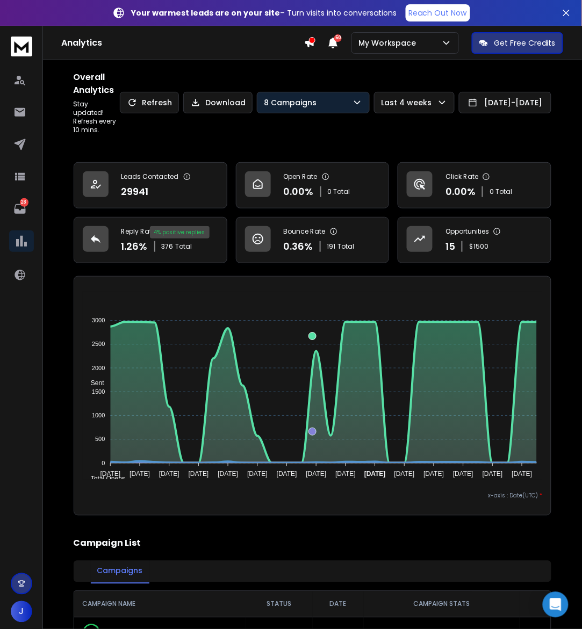
click at [291, 99] on button "8 Campaigns" at bounding box center [313, 102] width 113 height 21
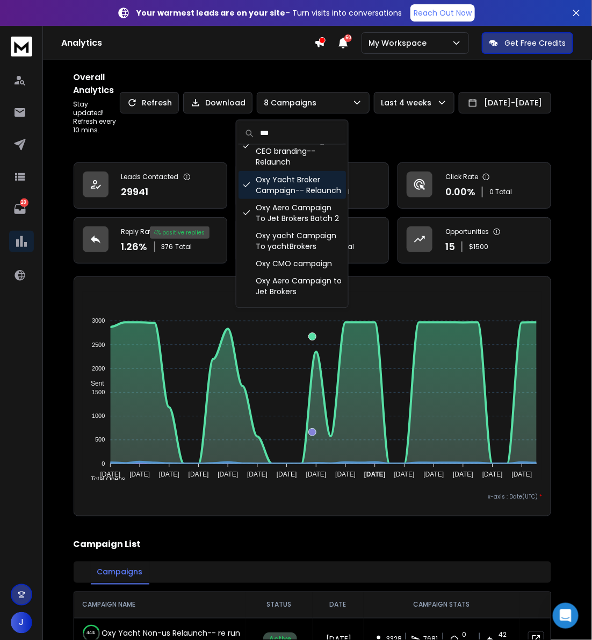
scroll to position [186, 0]
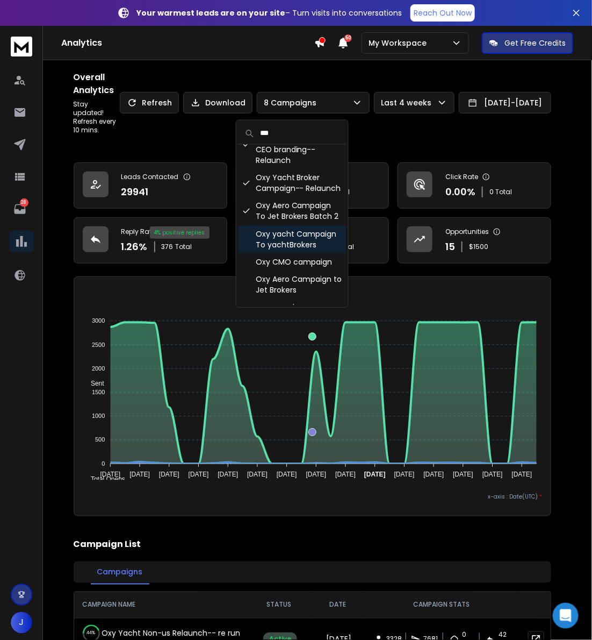
click at [286, 246] on div "Oxy yacht Campaign To yachtBrokers" at bounding box center [292, 239] width 107 height 28
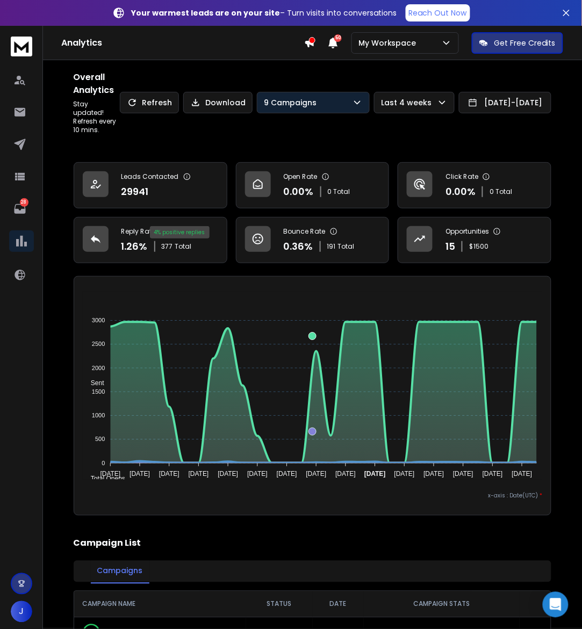
click at [281, 97] on button "9 Campaigns" at bounding box center [313, 102] width 113 height 21
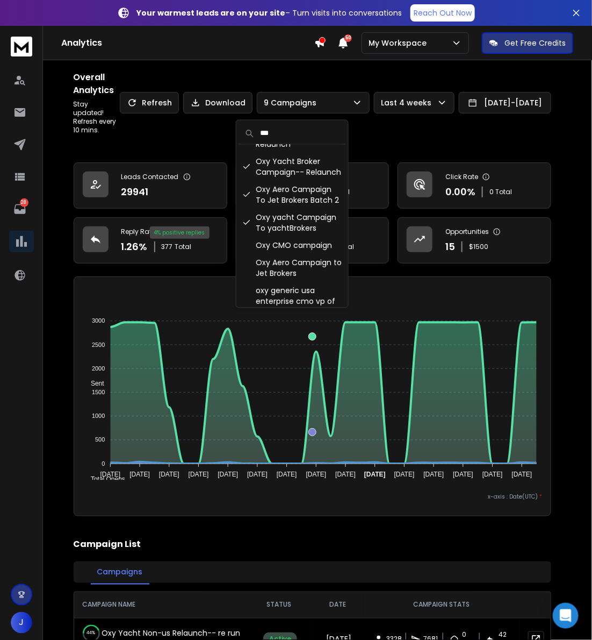
scroll to position [204, 0]
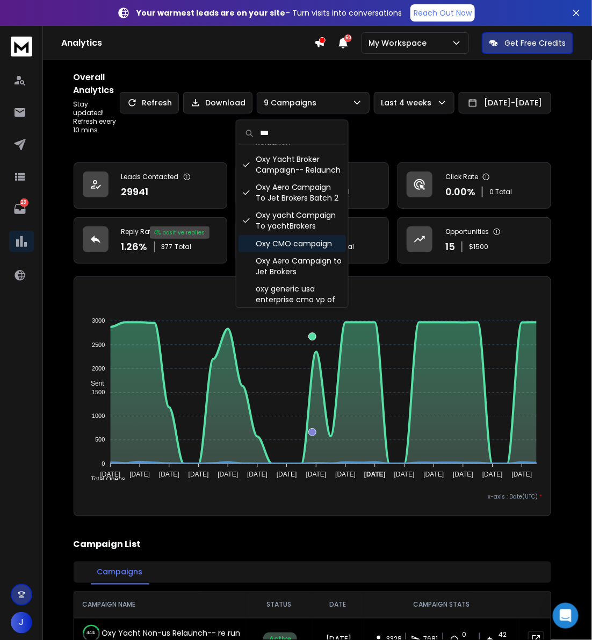
click at [295, 249] on div "Oxy CMO campaign" at bounding box center [292, 243] width 107 height 17
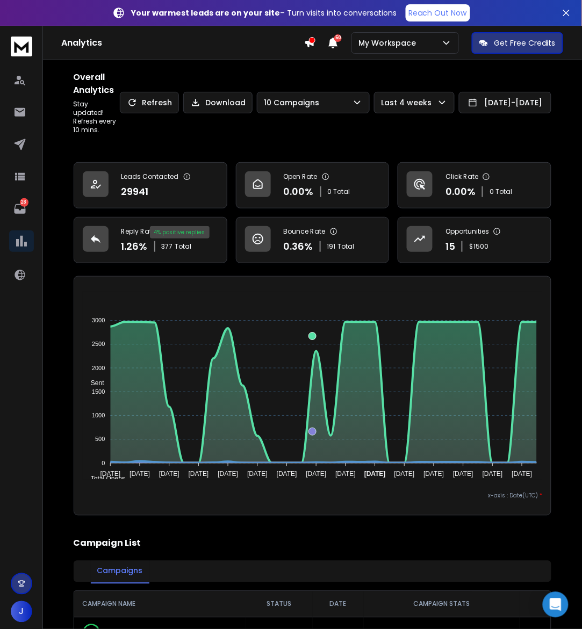
click at [293, 99] on button "10 Campaigns" at bounding box center [313, 102] width 113 height 21
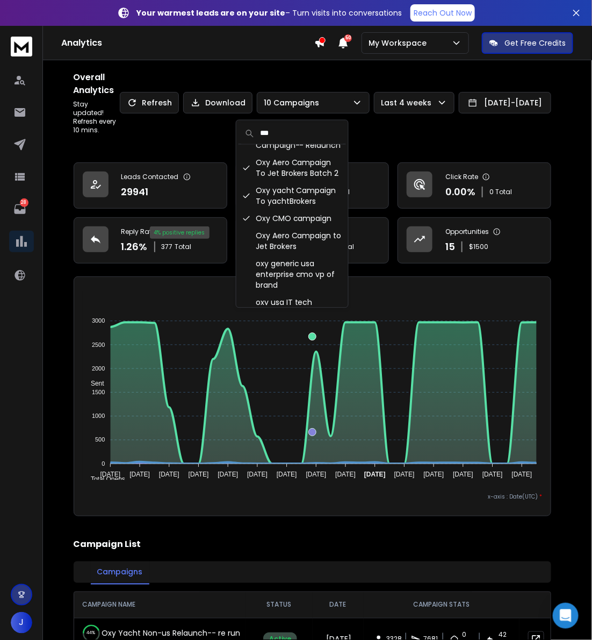
scroll to position [261, 0]
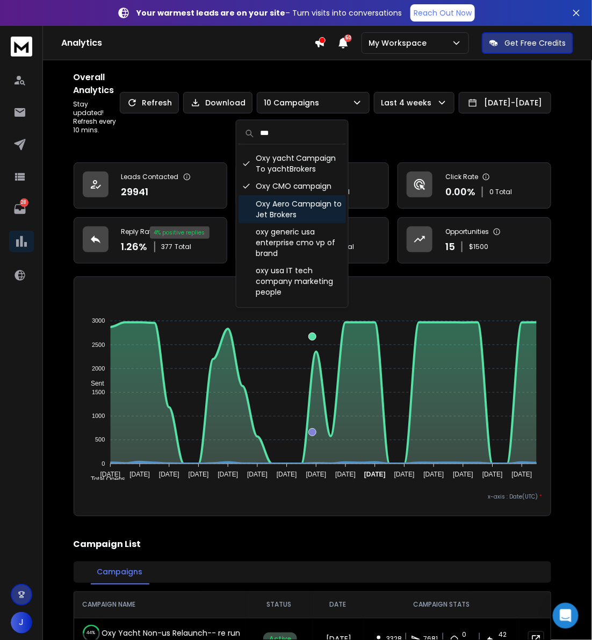
click at [285, 223] on div "Oxy Aero Campaign to Jet Brokers" at bounding box center [292, 209] width 107 height 28
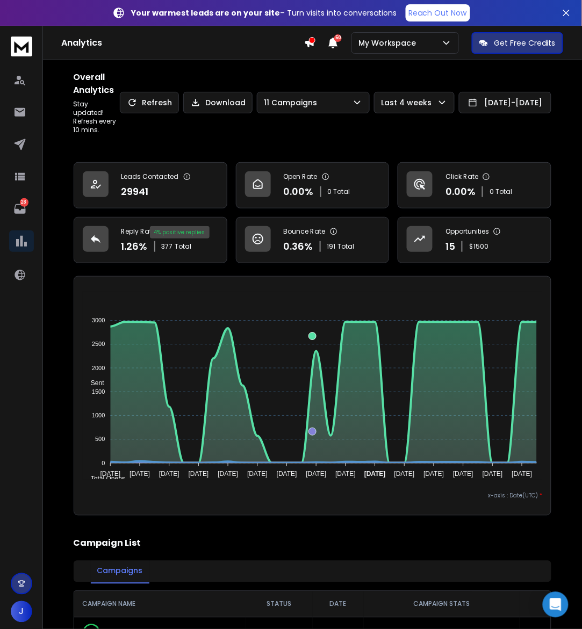
click at [287, 105] on p "11 Campaigns" at bounding box center [293, 102] width 58 height 11
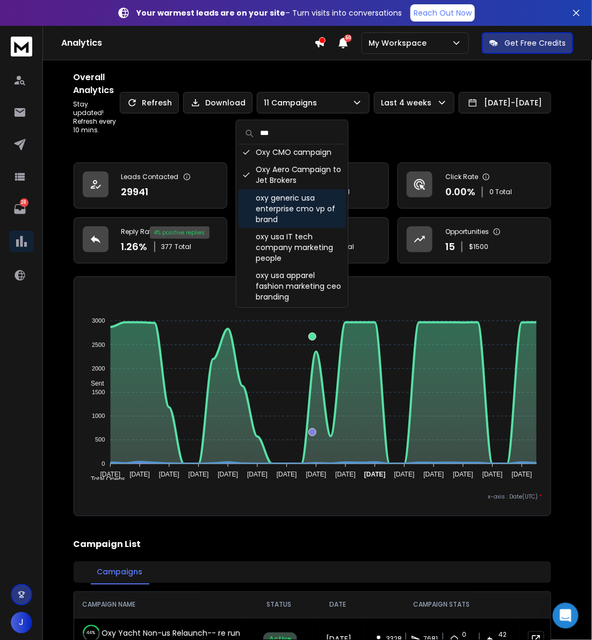
scroll to position [305, 0]
click at [288, 214] on div "oxy generic usa enterprise cmo vp of brand" at bounding box center [292, 208] width 107 height 39
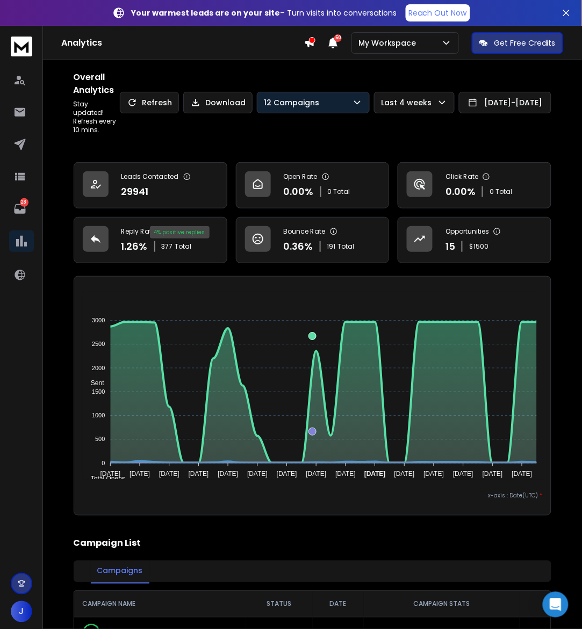
click at [291, 108] on p "12 Campaigns" at bounding box center [294, 102] width 60 height 11
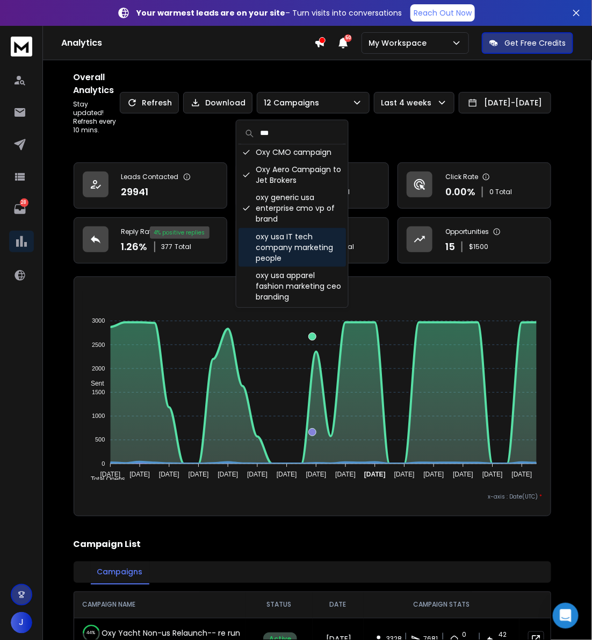
click at [296, 246] on div "oxy usa IT tech company marketing people" at bounding box center [292, 247] width 107 height 39
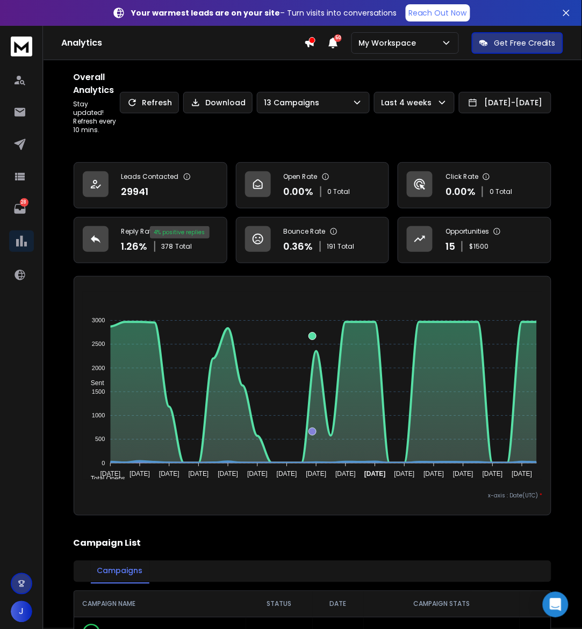
click at [300, 106] on p "13 Campaigns" at bounding box center [294, 102] width 60 height 11
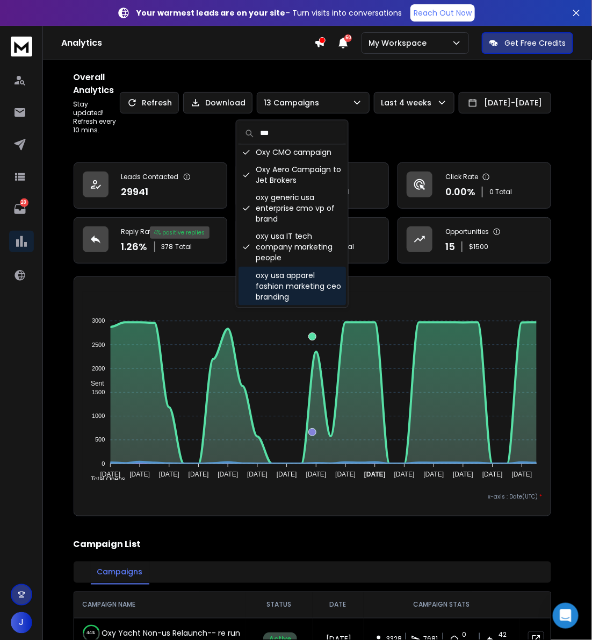
click at [295, 284] on div "oxy usa apparel fashion marketing ceo branding" at bounding box center [292, 286] width 107 height 39
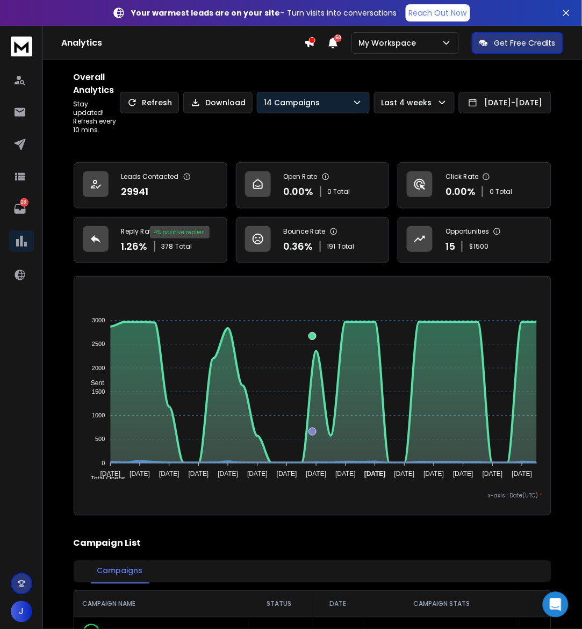
click at [306, 113] on button "14 Campaigns" at bounding box center [313, 102] width 113 height 21
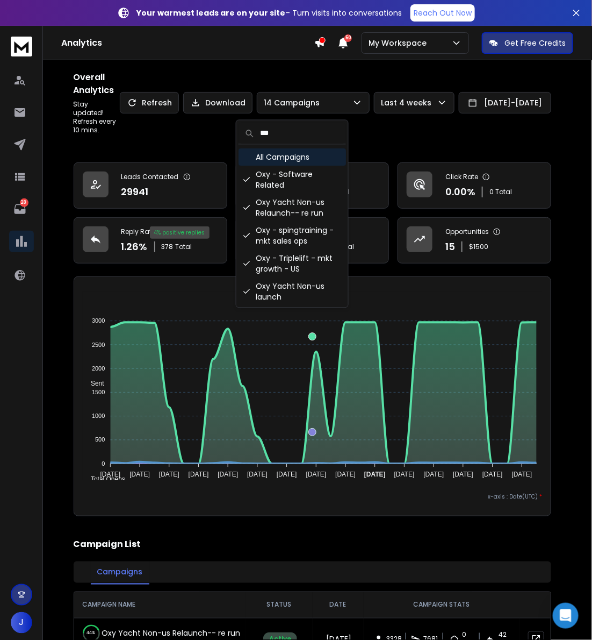
click at [300, 153] on div "All Campaigns" at bounding box center [292, 157] width 107 height 17
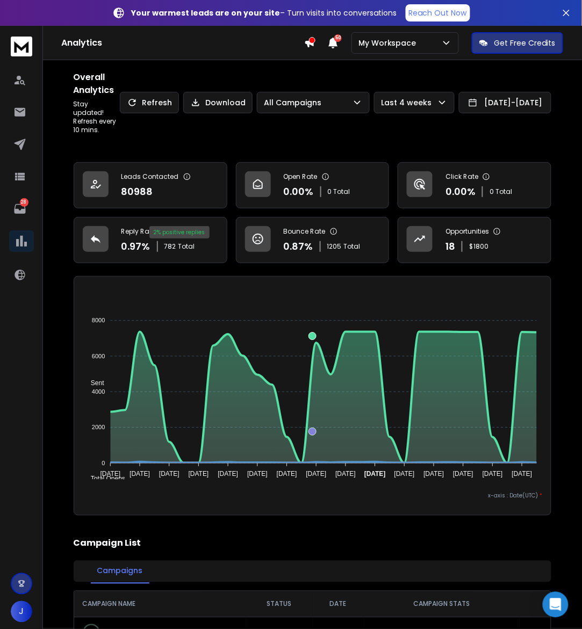
click at [318, 92] on div "Overall Analytics Stay updated! Refresh every 10 mins. Refresh Download All Cam…" at bounding box center [313, 102] width 478 height 63
click at [319, 113] on button "All Campaigns" at bounding box center [313, 102] width 113 height 21
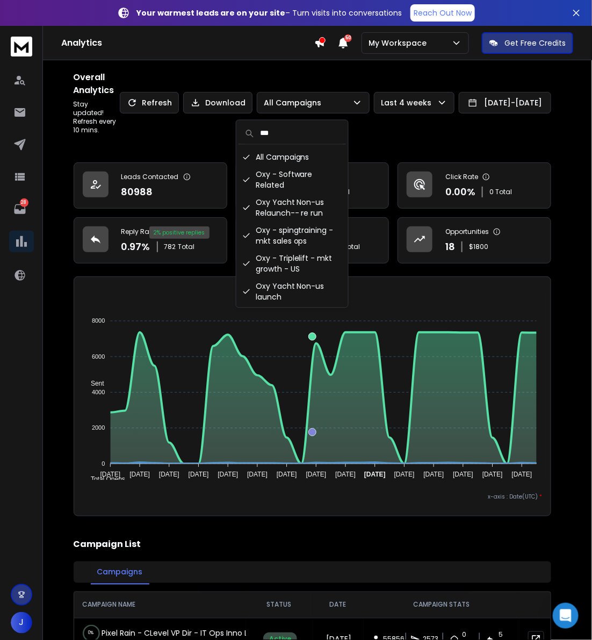
click at [308, 132] on input "***" at bounding box center [292, 133] width 107 height 21
type input "*"
click at [296, 164] on div "All Campaigns" at bounding box center [292, 157] width 107 height 17
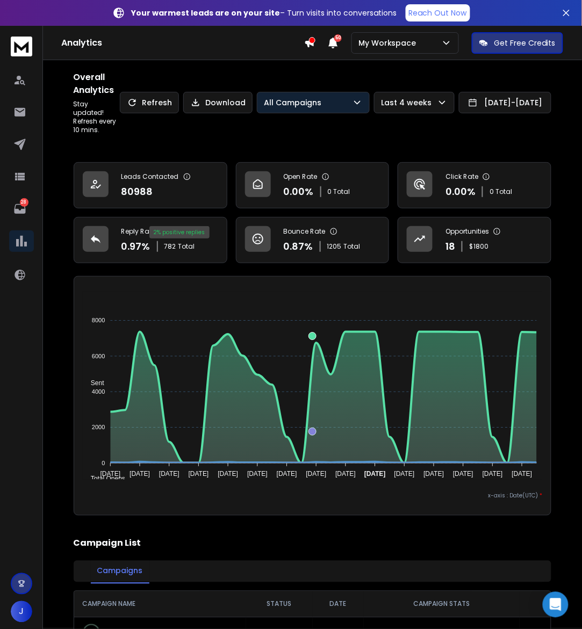
click at [290, 107] on p "All Campaigns" at bounding box center [295, 102] width 62 height 11
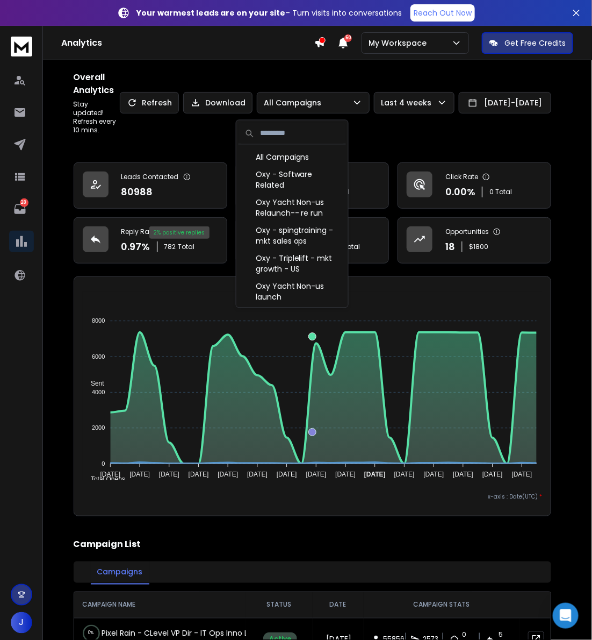
click at [296, 135] on input at bounding box center [292, 133] width 107 height 21
type input "****"
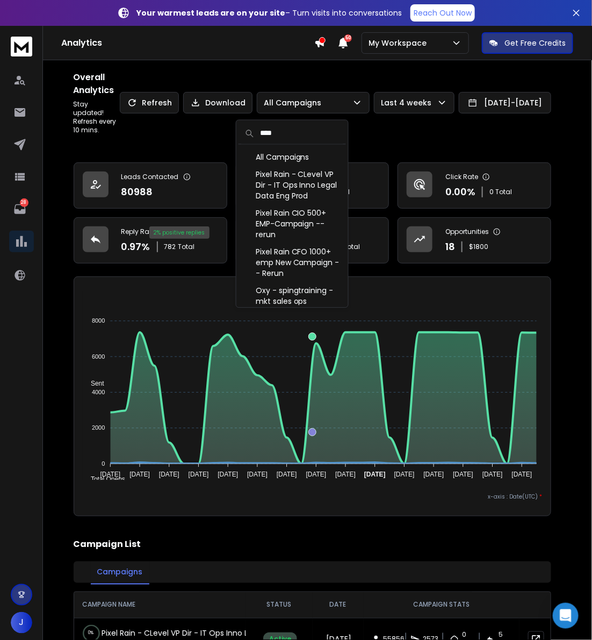
click at [361, 141] on div "Overall Analytics Stay updated! Refresh every 10 mins. Refresh Download All Cam…" at bounding box center [313, 106] width 478 height 70
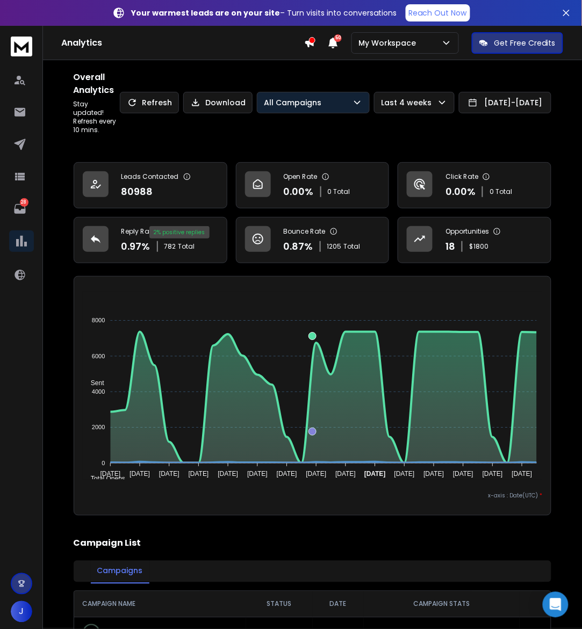
click at [325, 108] on div "All Campaigns" at bounding box center [313, 102] width 99 height 11
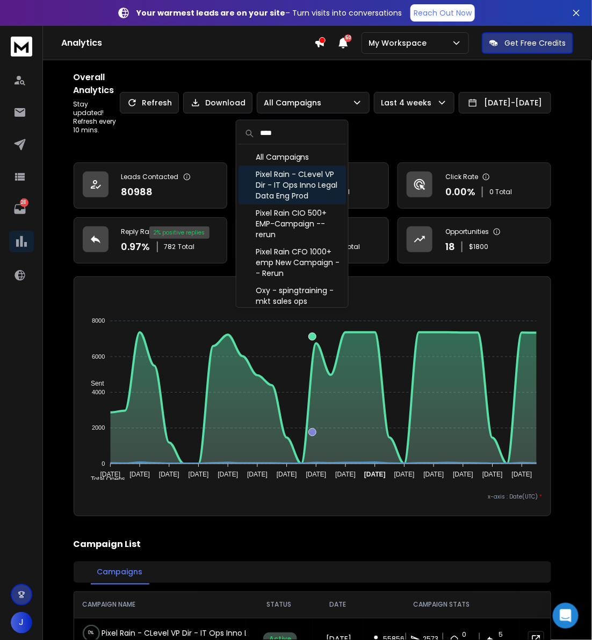
click at [309, 176] on div "Pixel Rain - CLevel VP Dir - IT Ops Inno Legal Data Eng Prod" at bounding box center [292, 185] width 107 height 39
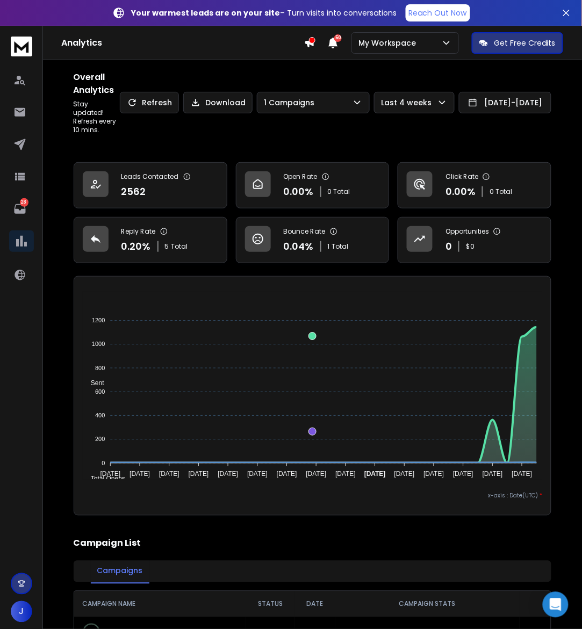
click at [305, 105] on div "1 Campaigns" at bounding box center [313, 102] width 99 height 11
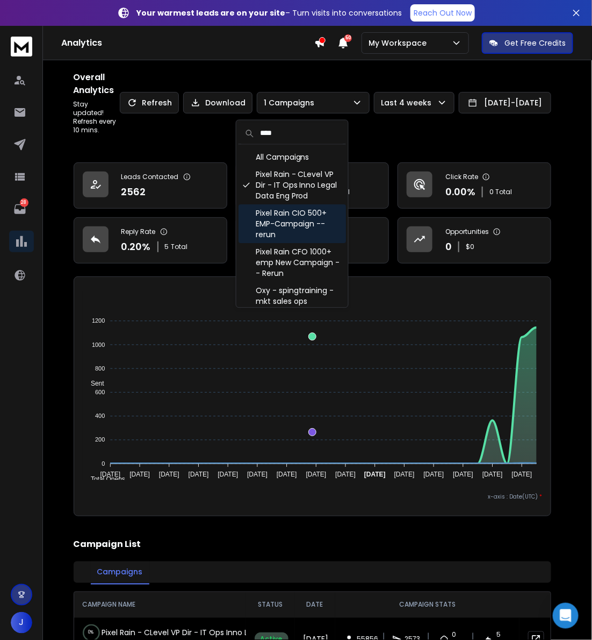
click at [300, 227] on div "Pixel Rain CIO 500+ EMP-Campaign -- rerun" at bounding box center [292, 224] width 107 height 39
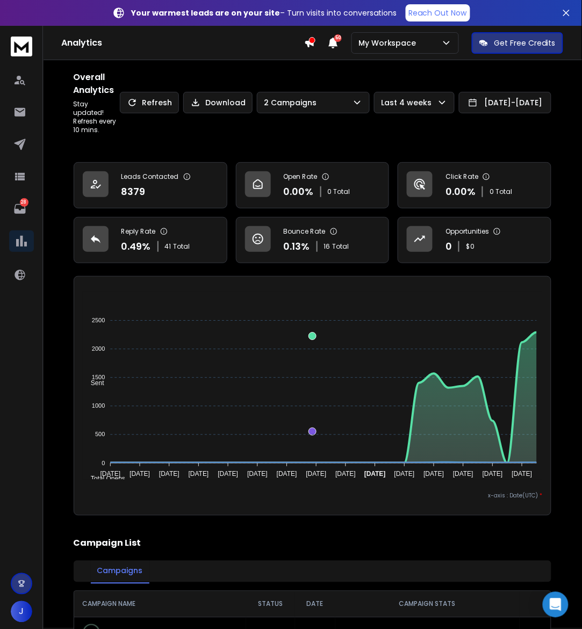
click at [314, 103] on div "2 Campaigns" at bounding box center [313, 102] width 99 height 11
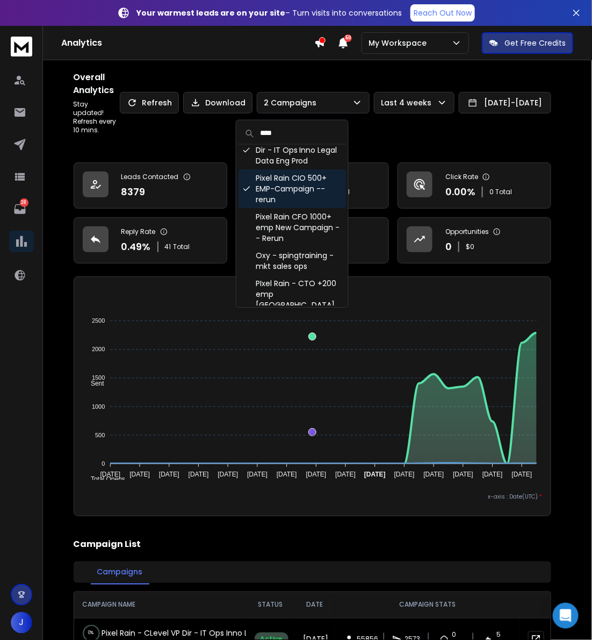
scroll to position [55, 0]
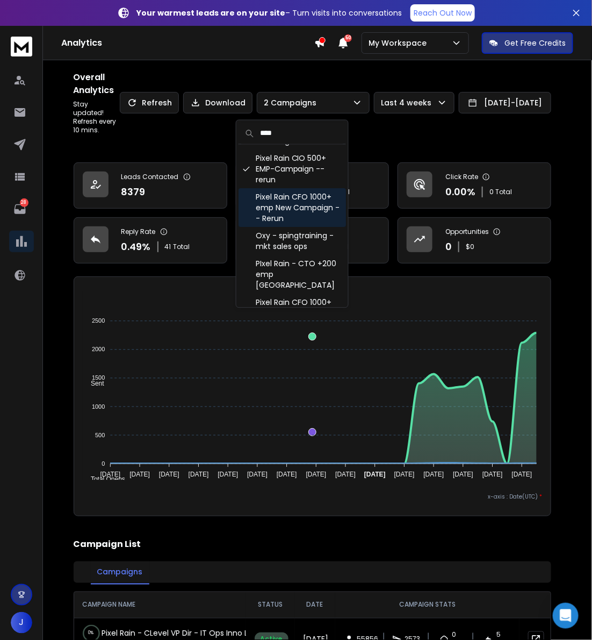
click at [301, 202] on div "Pixel Rain CFO 1000+ emp New Campaign -- Rerun" at bounding box center [292, 208] width 107 height 39
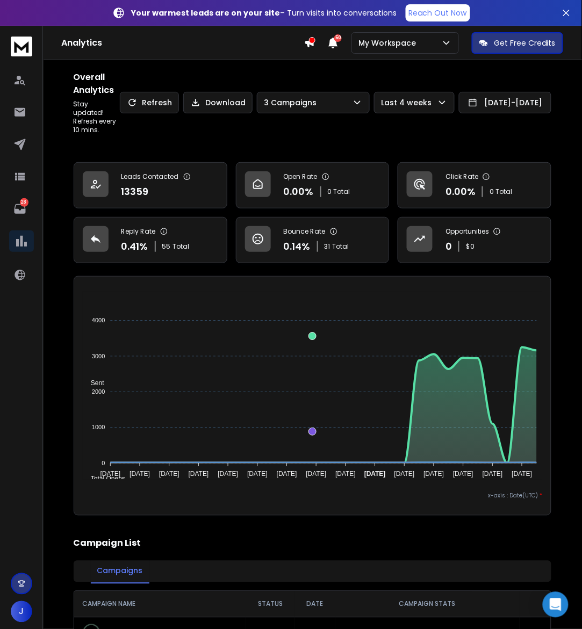
click at [304, 97] on button "3 Campaigns" at bounding box center [313, 102] width 113 height 21
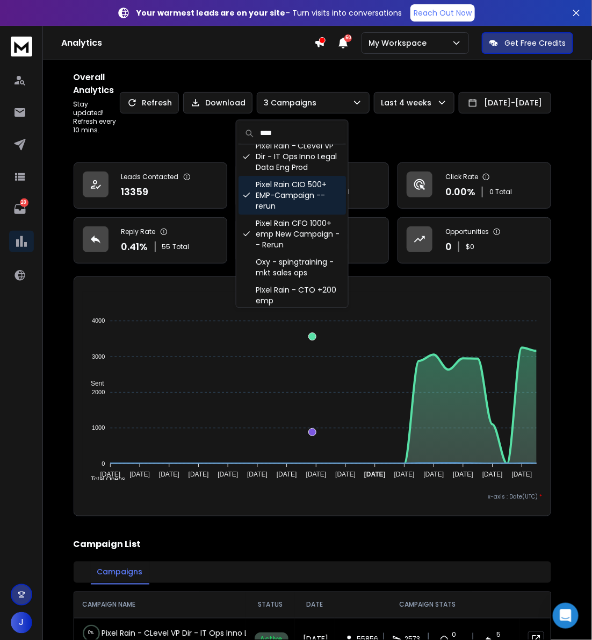
scroll to position [58, 0]
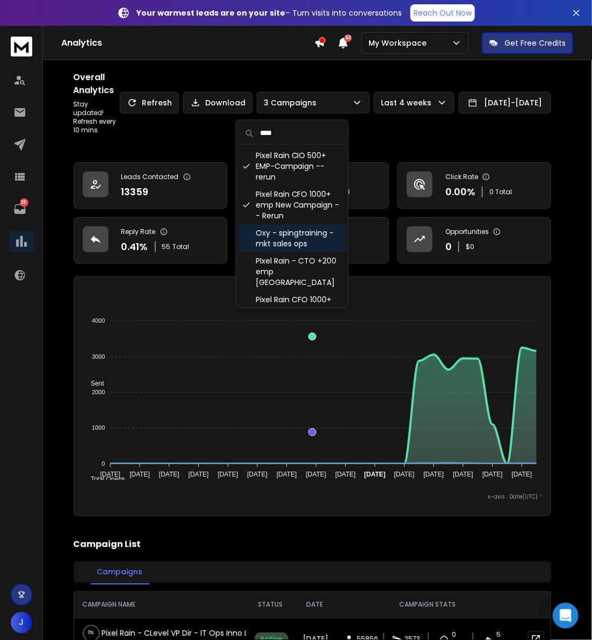
click at [298, 225] on div "Oxy - spingtraining - mkt sales ops" at bounding box center [292, 239] width 107 height 28
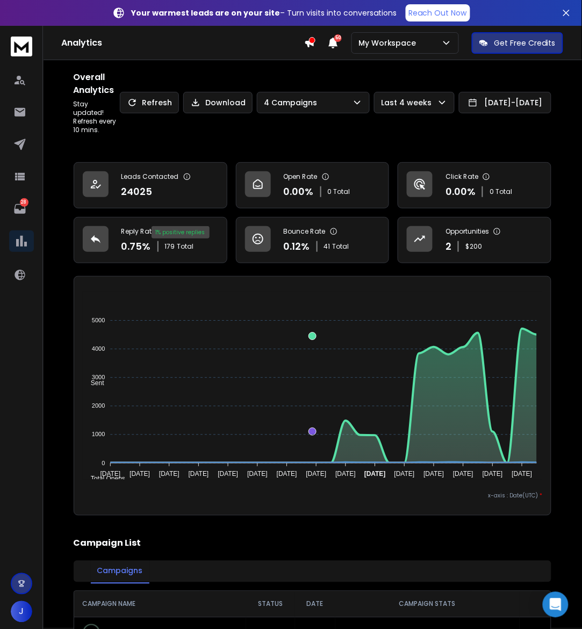
click at [299, 100] on button "4 Campaigns" at bounding box center [313, 102] width 113 height 21
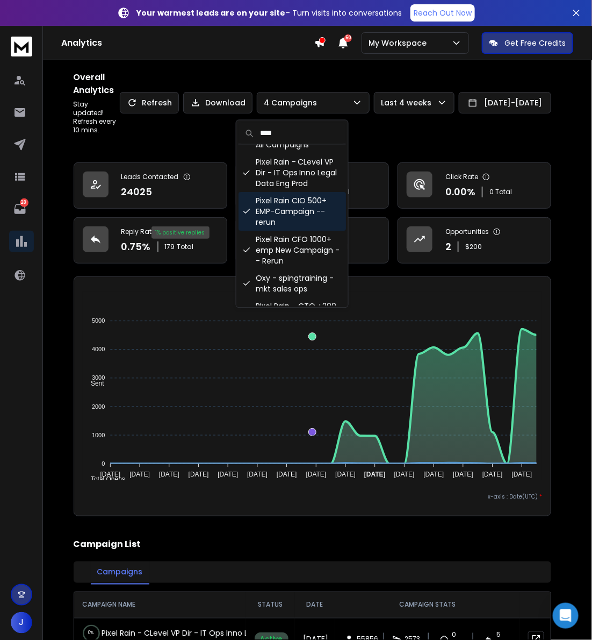
scroll to position [32, 0]
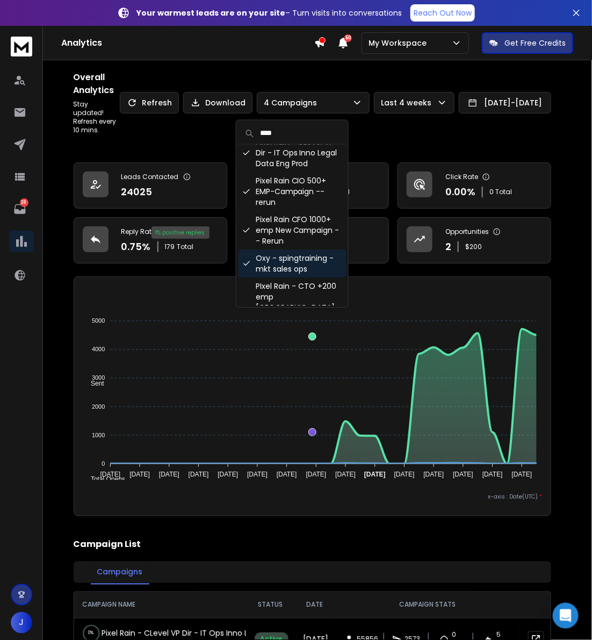
click at [296, 270] on div "Oxy - spingtraining - mkt sales ops" at bounding box center [292, 264] width 107 height 28
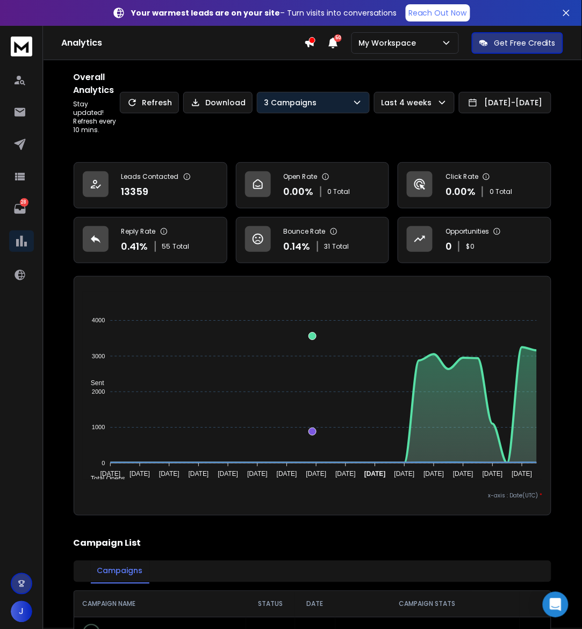
click at [275, 102] on p "3 Campaigns" at bounding box center [292, 102] width 57 height 11
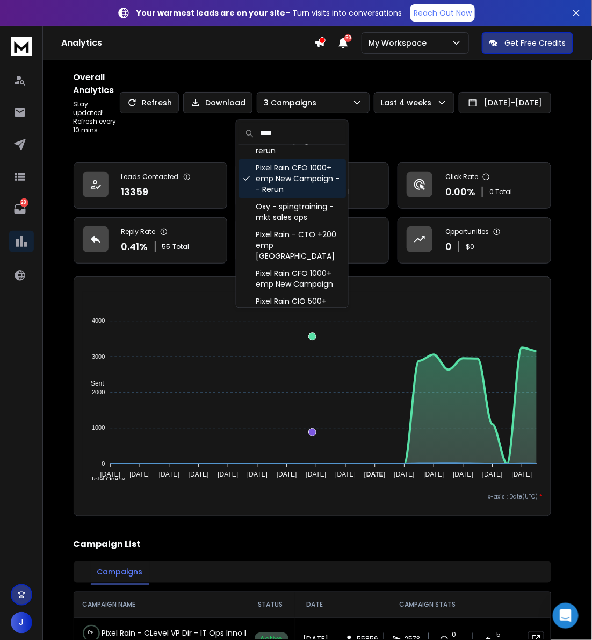
scroll to position [89, 0]
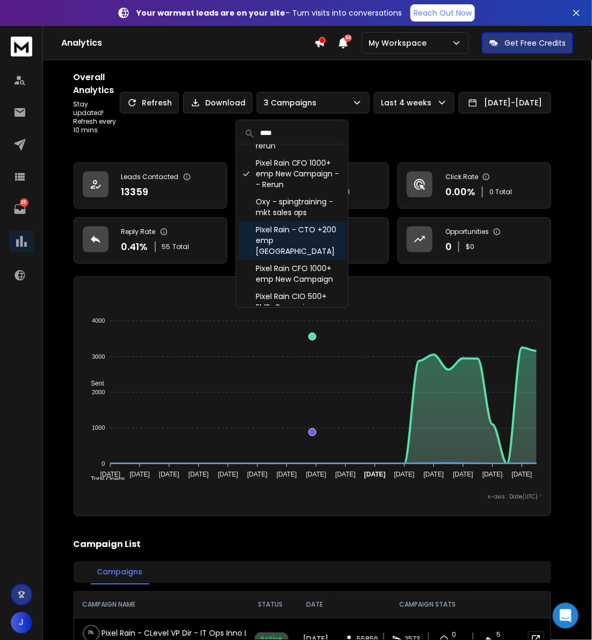
click at [287, 244] on div "PIxel Rain - CTO +200 emp US" at bounding box center [292, 240] width 107 height 39
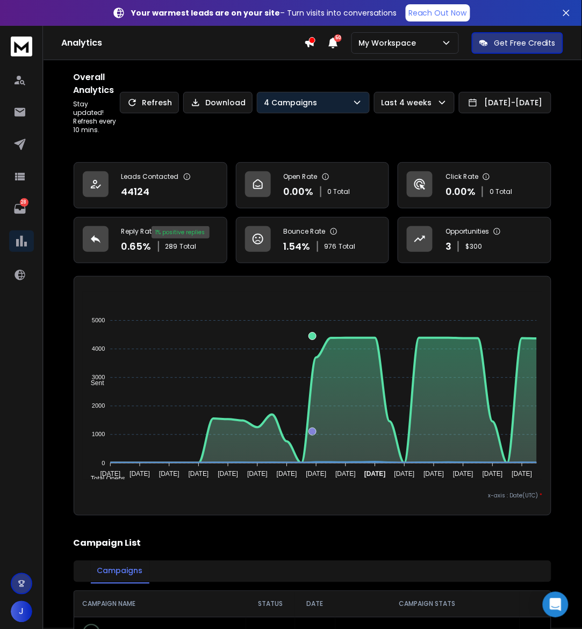
click at [293, 113] on button "4 Campaigns" at bounding box center [313, 102] width 113 height 21
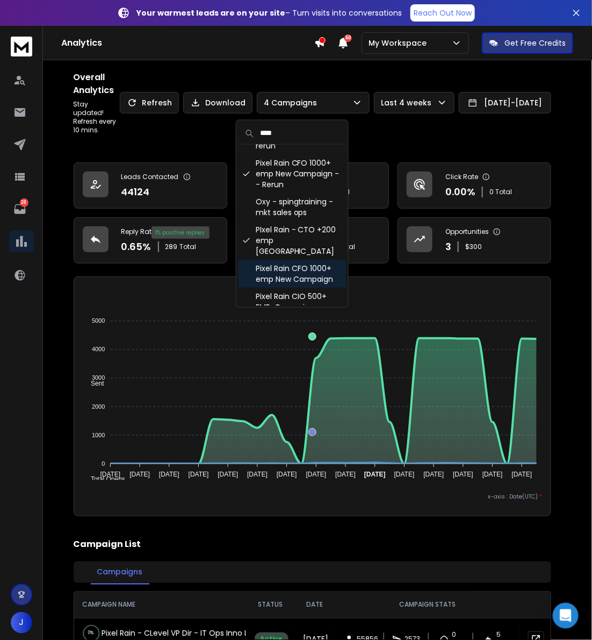
click at [282, 265] on div "Pixel Rain CFO 1000+ emp New Campaign" at bounding box center [292, 274] width 107 height 28
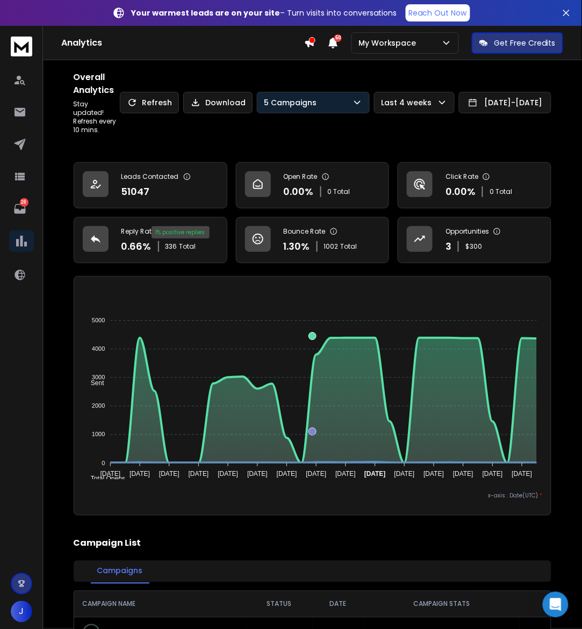
click at [296, 104] on p "5 Campaigns" at bounding box center [292, 102] width 57 height 11
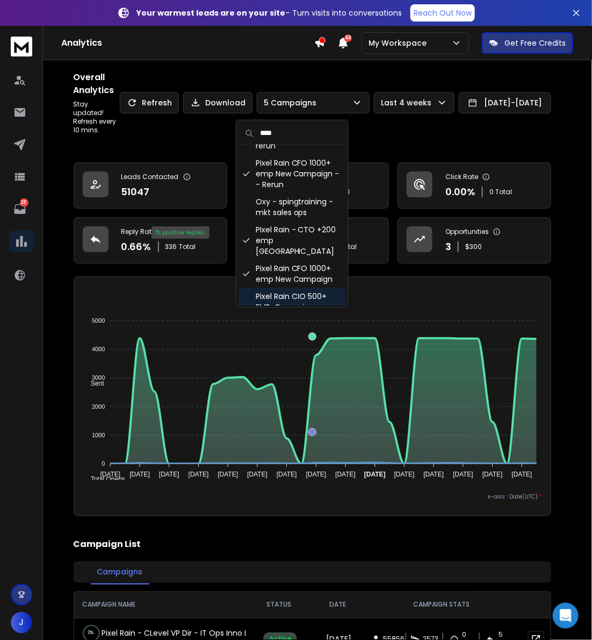
click at [290, 288] on div "Pixel Rain CIO 500+ EMP-Campaign" at bounding box center [292, 302] width 107 height 28
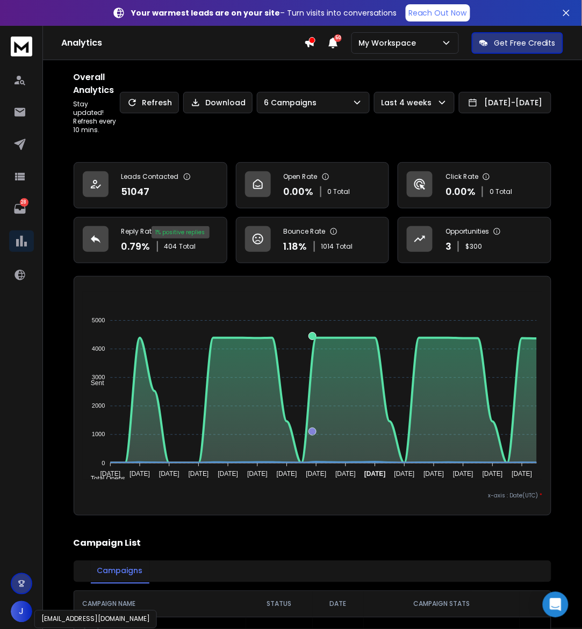
click at [25, 616] on span "J" at bounding box center [21, 611] width 21 height 21
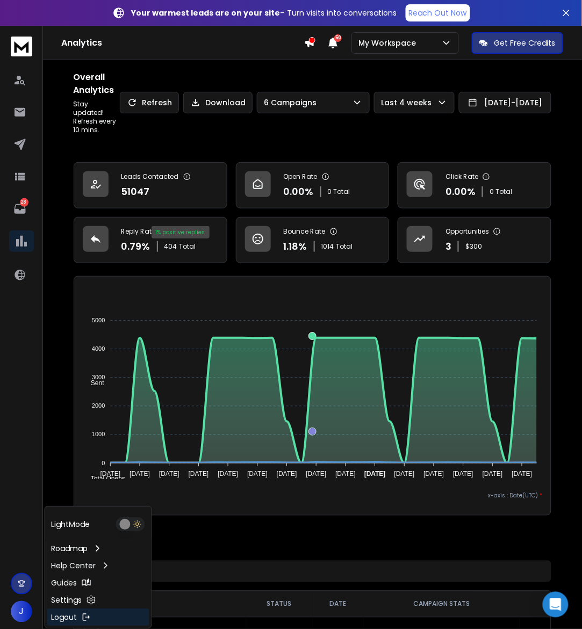
click at [58, 614] on p "Logout" at bounding box center [65, 618] width 26 height 11
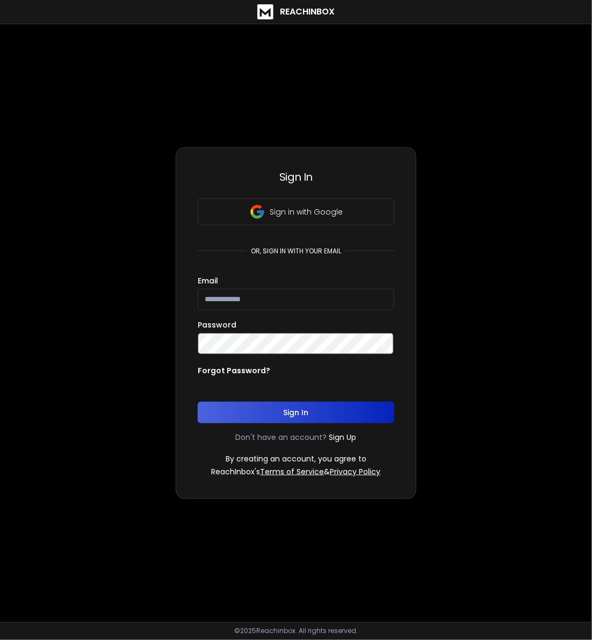
click at [279, 312] on form "Email Password Forgot Password? Sign In Sign Up" at bounding box center [296, 350] width 197 height 146
click at [284, 301] on input "email" at bounding box center [296, 299] width 197 height 21
type input "**********"
click at [318, 403] on button "Sign In" at bounding box center [296, 411] width 197 height 21
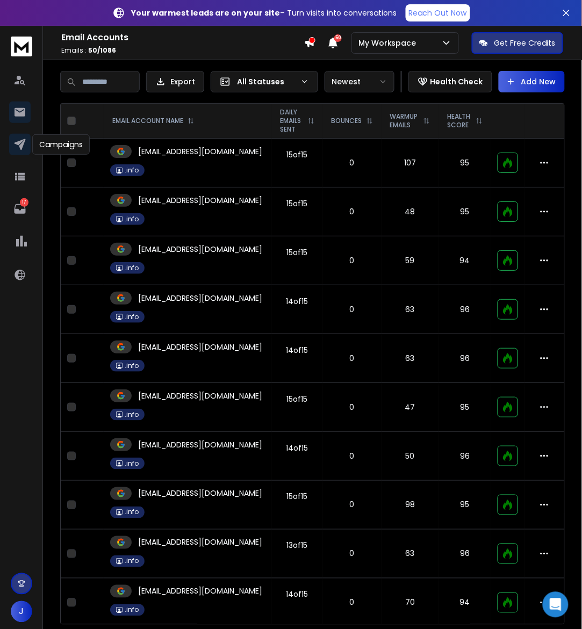
click at [20, 150] on icon at bounding box center [19, 144] width 13 height 13
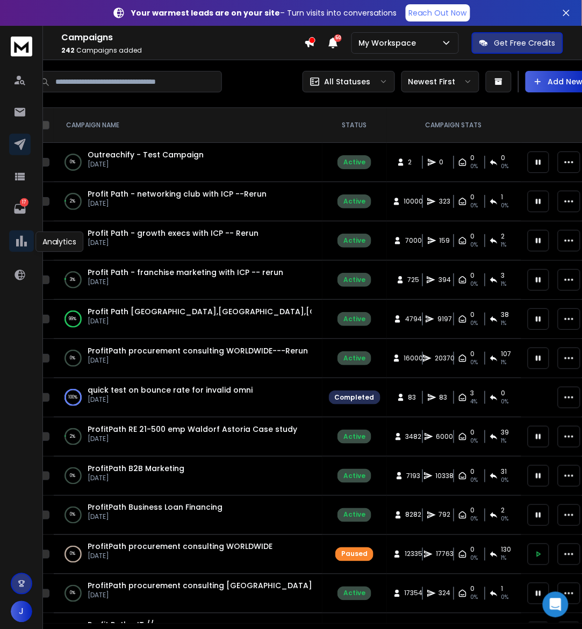
click at [19, 247] on icon at bounding box center [21, 241] width 16 height 16
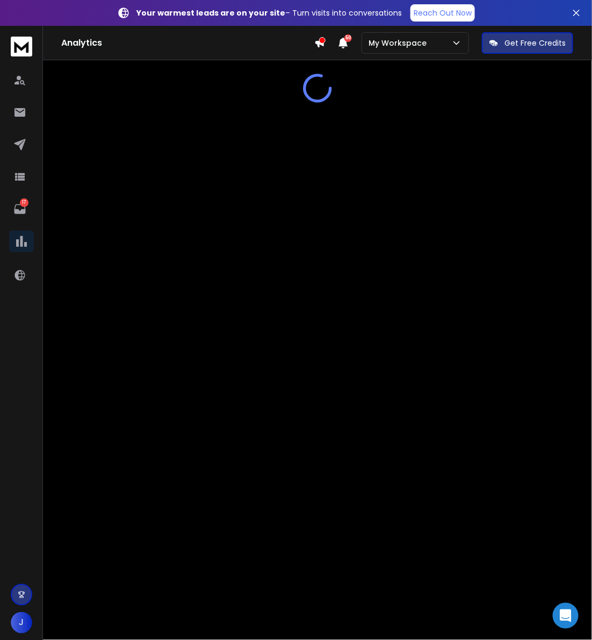
click at [579, 14] on icon at bounding box center [577, 13] width 10 height 10
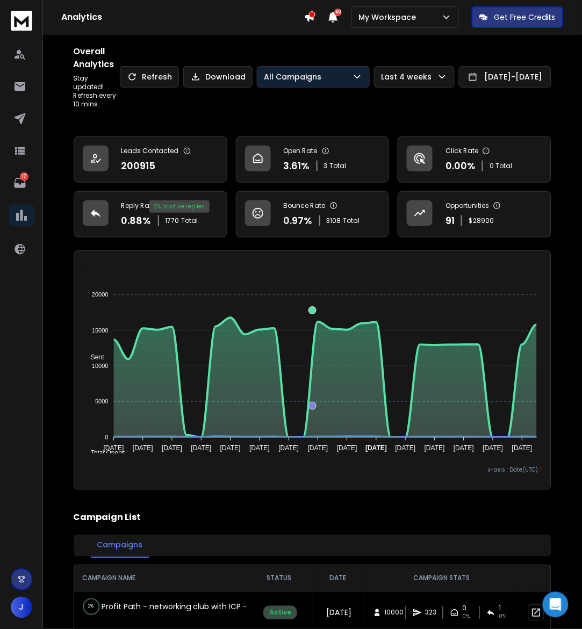
click at [321, 88] on button "All Campaigns" at bounding box center [313, 76] width 113 height 21
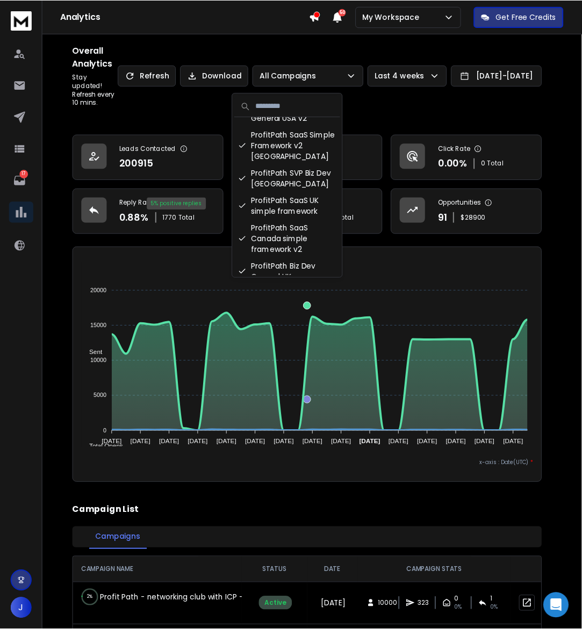
scroll to position [4585, 0]
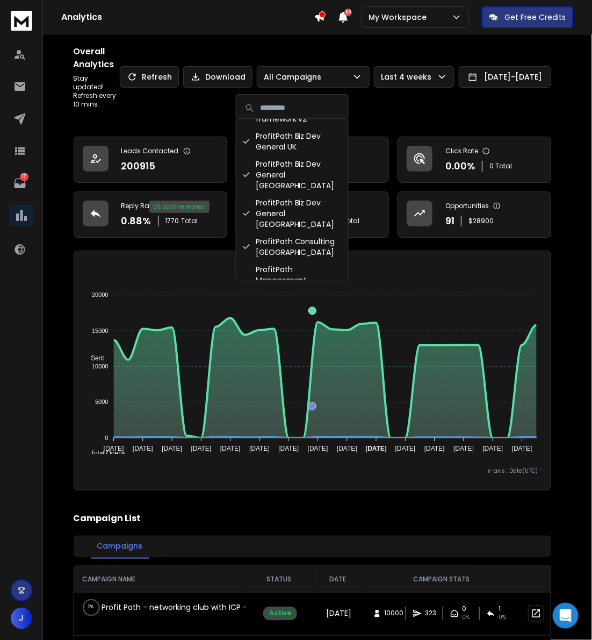
click at [467, 115] on div "Overall Analytics Stay updated! Refresh every 10 mins. Refresh Download All Cam…" at bounding box center [313, 80] width 478 height 70
